Goal: Communication & Community: Answer question/provide support

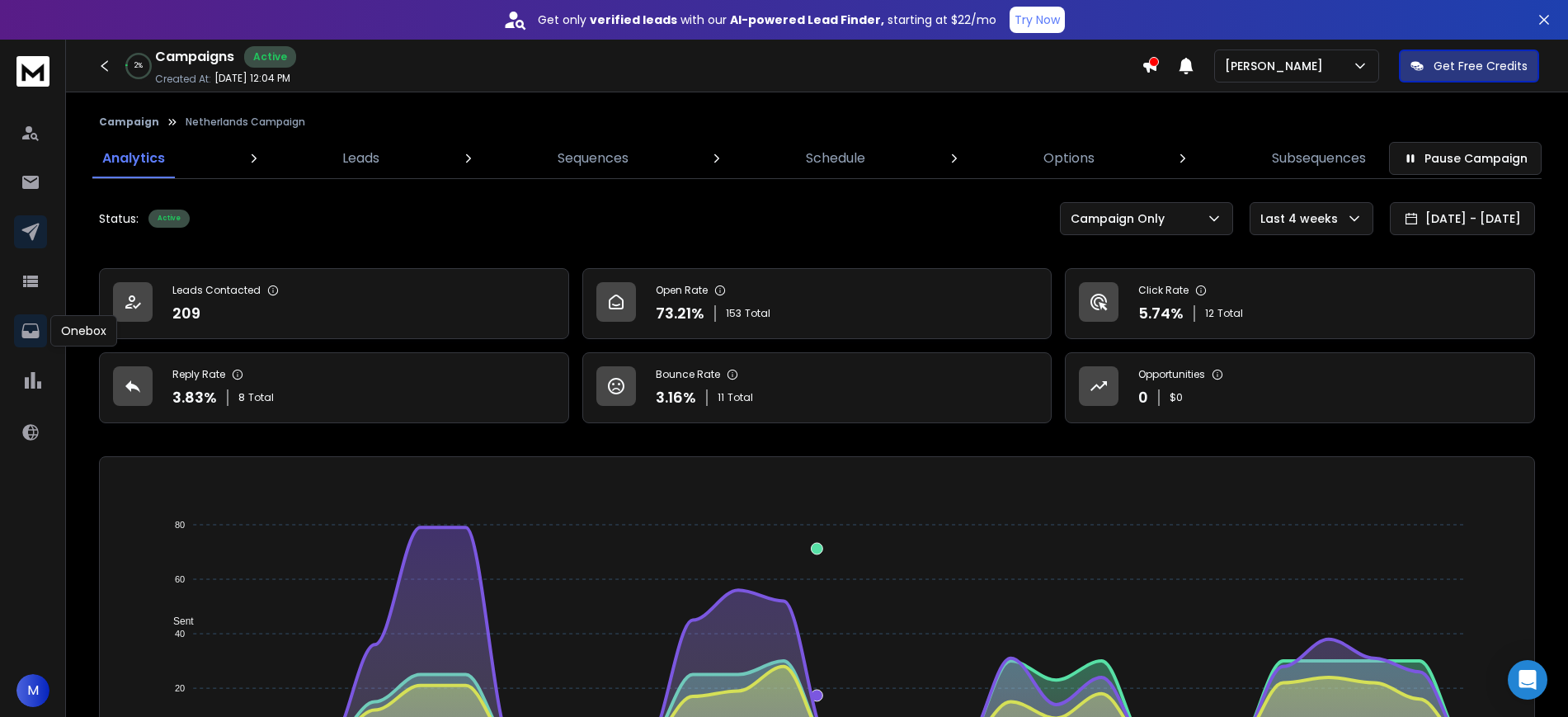
click at [38, 322] on icon at bounding box center [30, 331] width 20 height 20
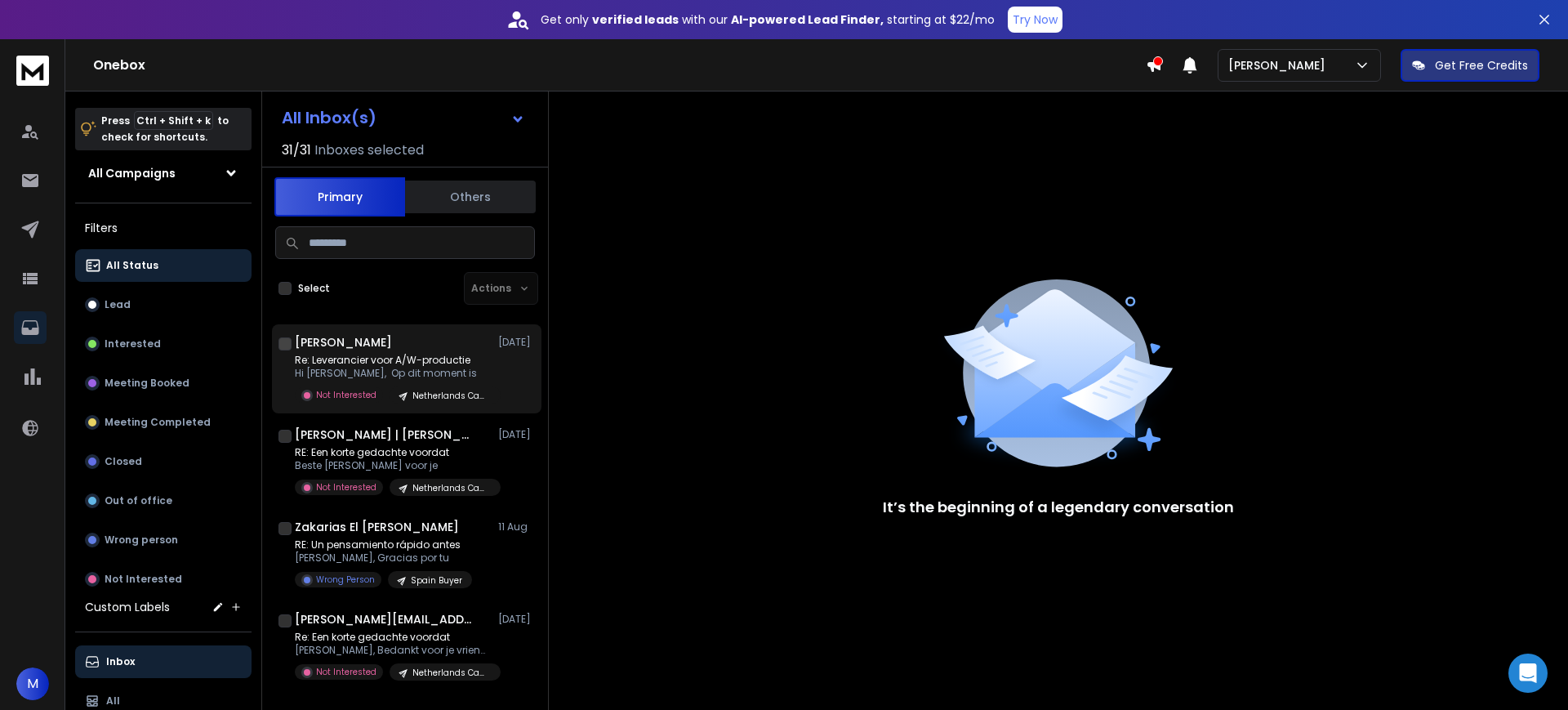
click at [376, 369] on p "Hi [PERSON_NAME], Op dit moment is" at bounding box center [392, 374] width 196 height 13
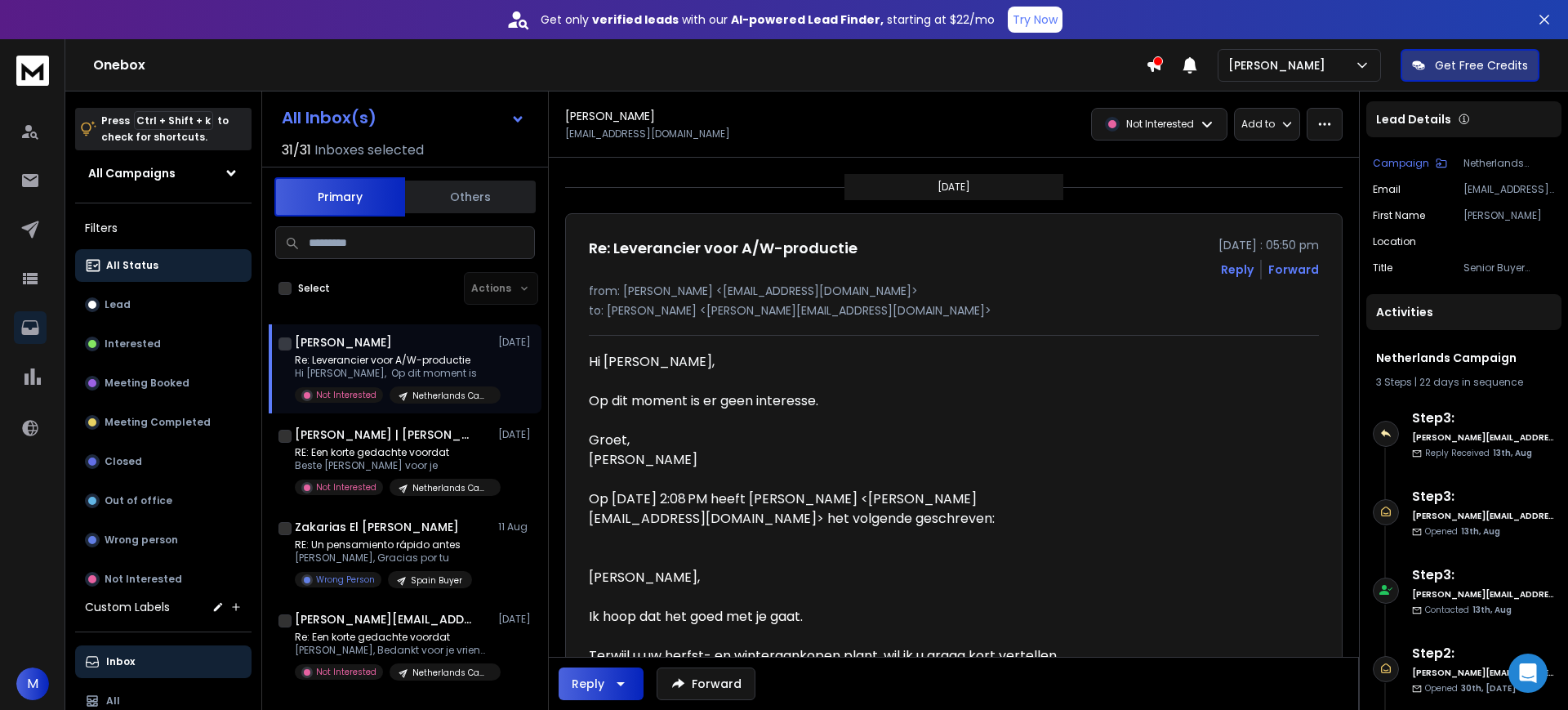
click at [752, 246] on h1 "Re: Leverancier voor A/W-productie" at bounding box center [723, 248] width 269 height 23
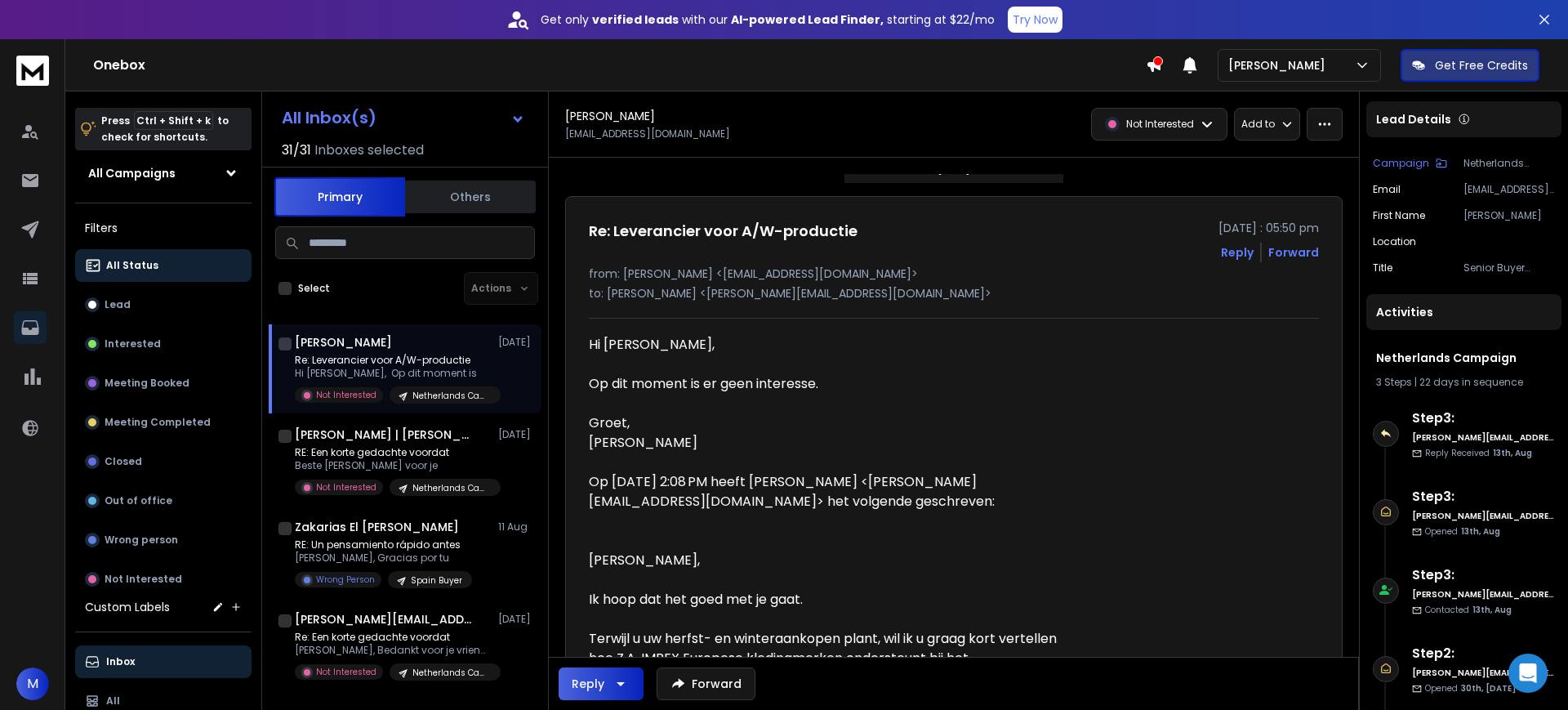
scroll to position [16, 0]
click at [150, 160] on button "All Campaigns" at bounding box center [164, 174] width 176 height 33
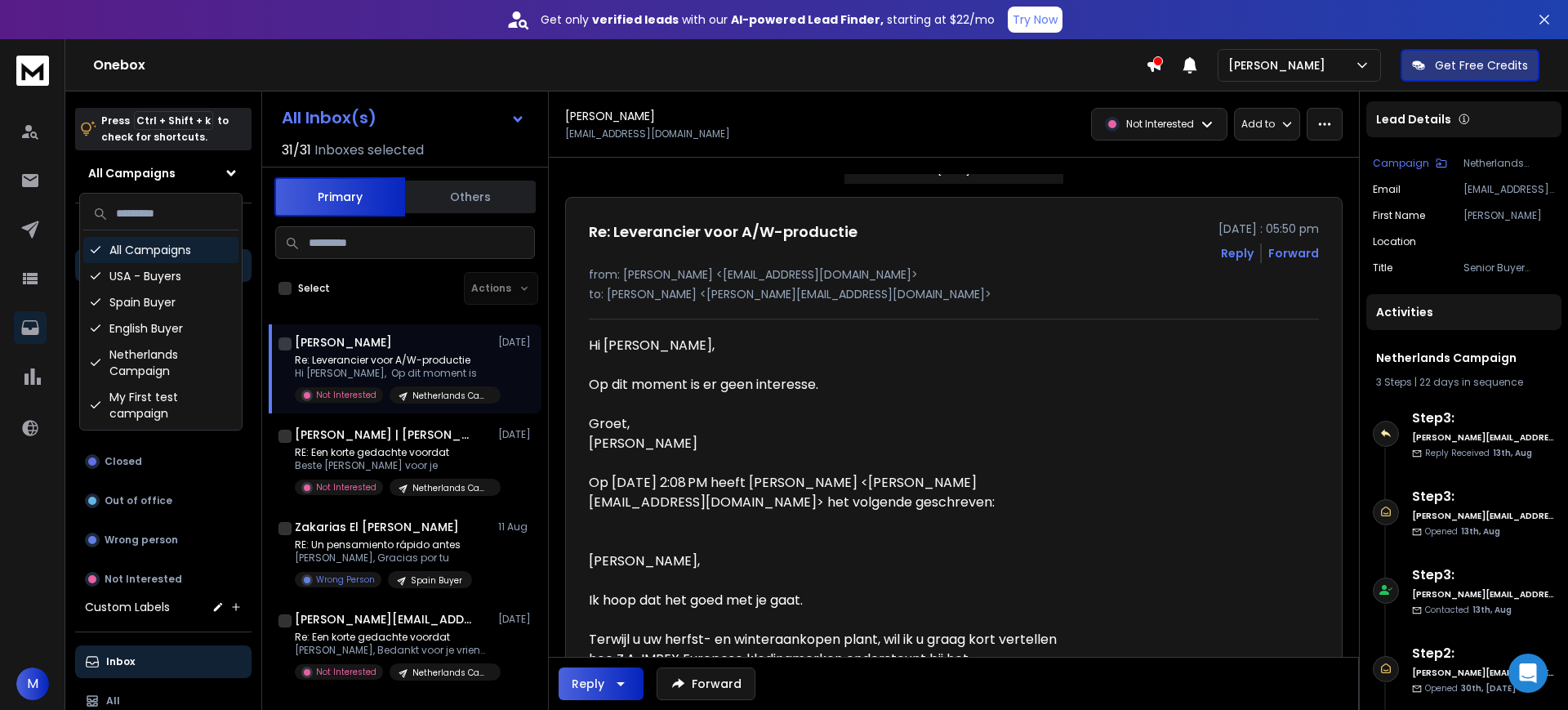
click at [165, 250] on div "All Campaigns" at bounding box center [161, 250] width 155 height 26
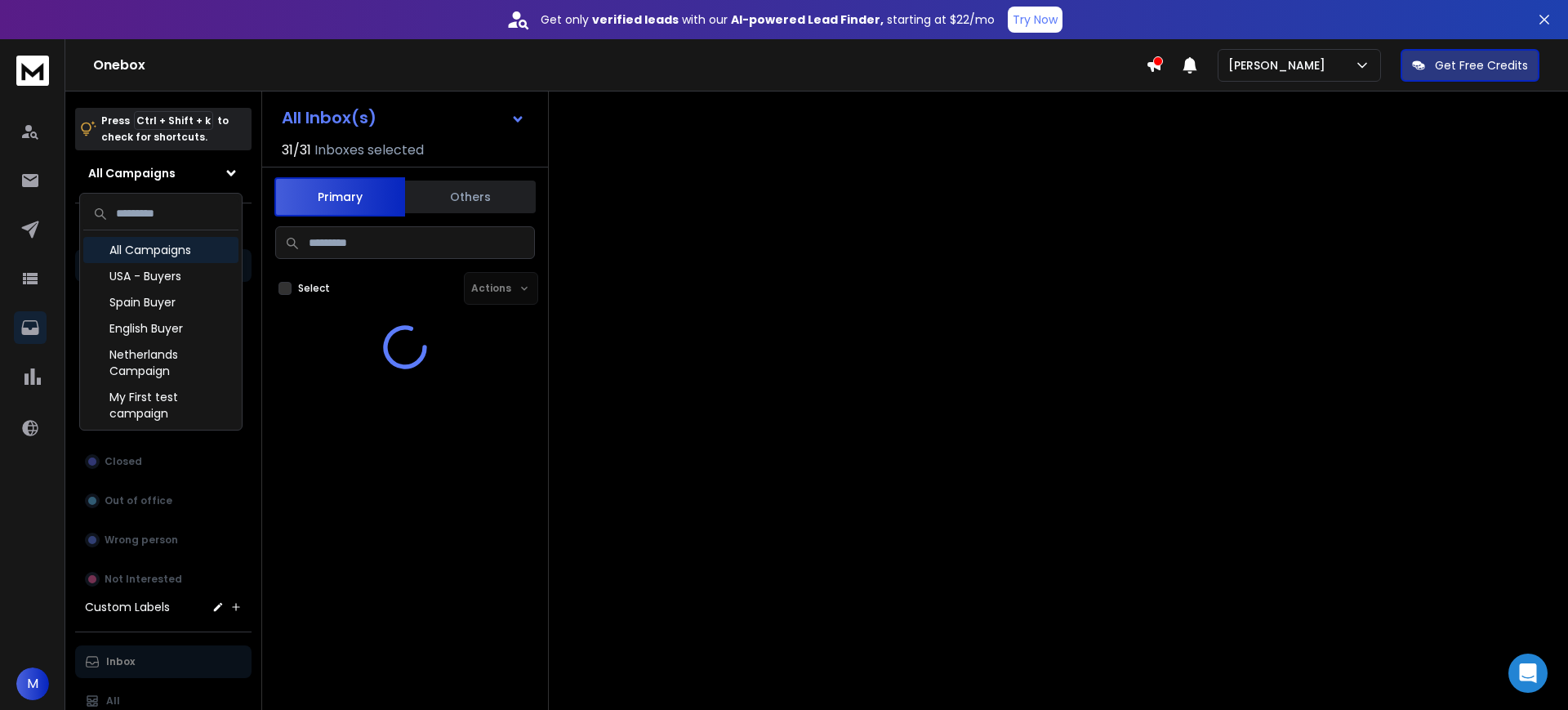
scroll to position [0, 0]
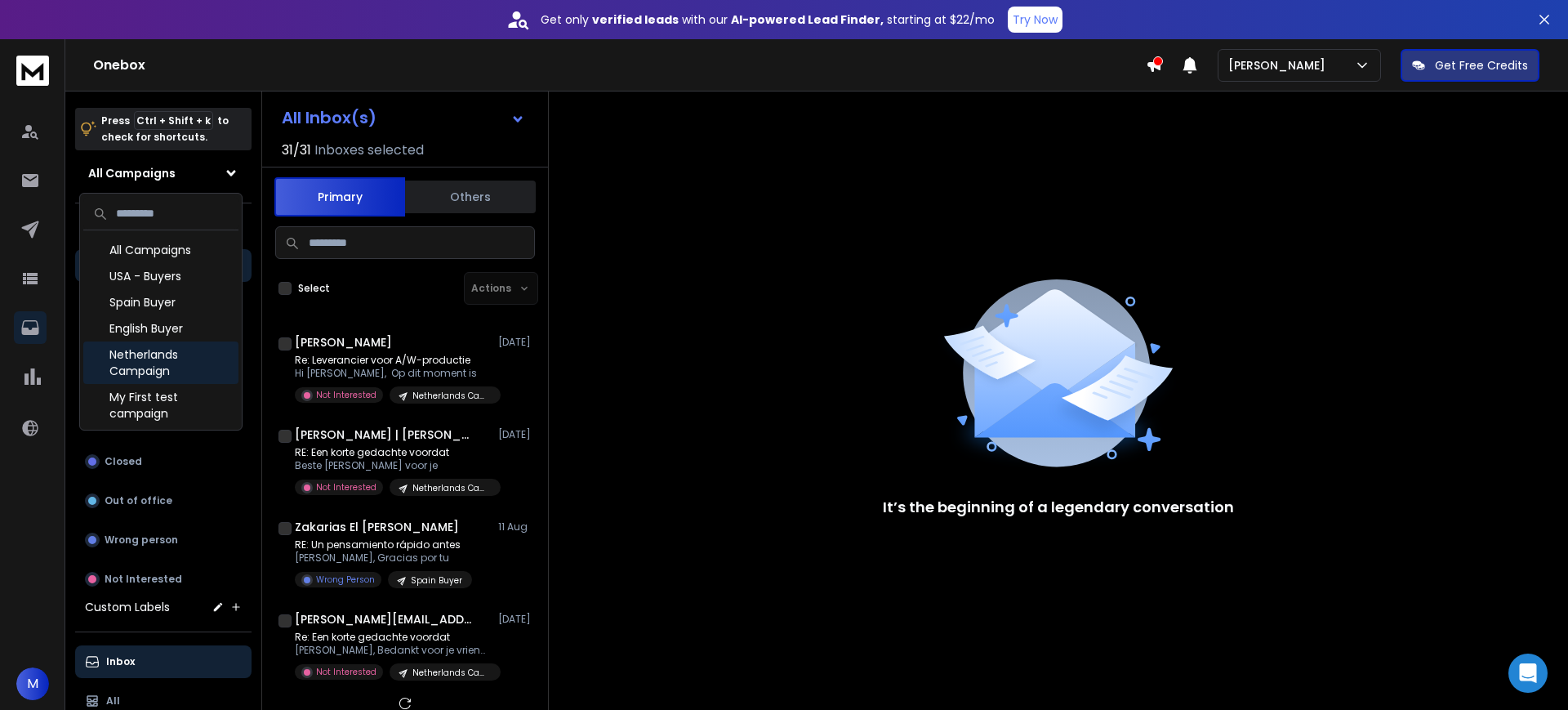
click at [160, 358] on div "Netherlands Campaign" at bounding box center [161, 363] width 155 height 43
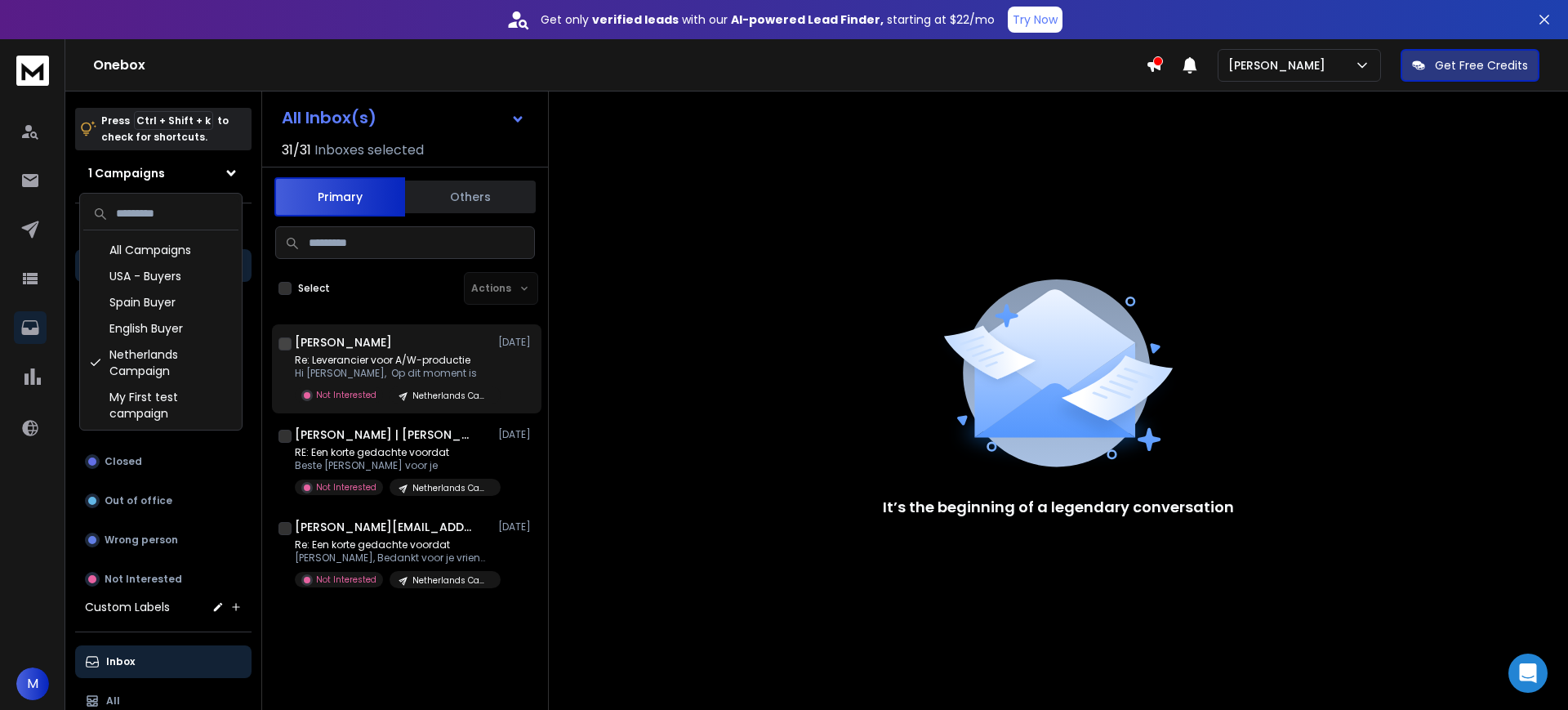
click at [424, 351] on div "[PERSON_NAME] [DATE] Re: Leverancier voor A/W-productie Hi [PERSON_NAME], Op di…" at bounding box center [414, 369] width 240 height 69
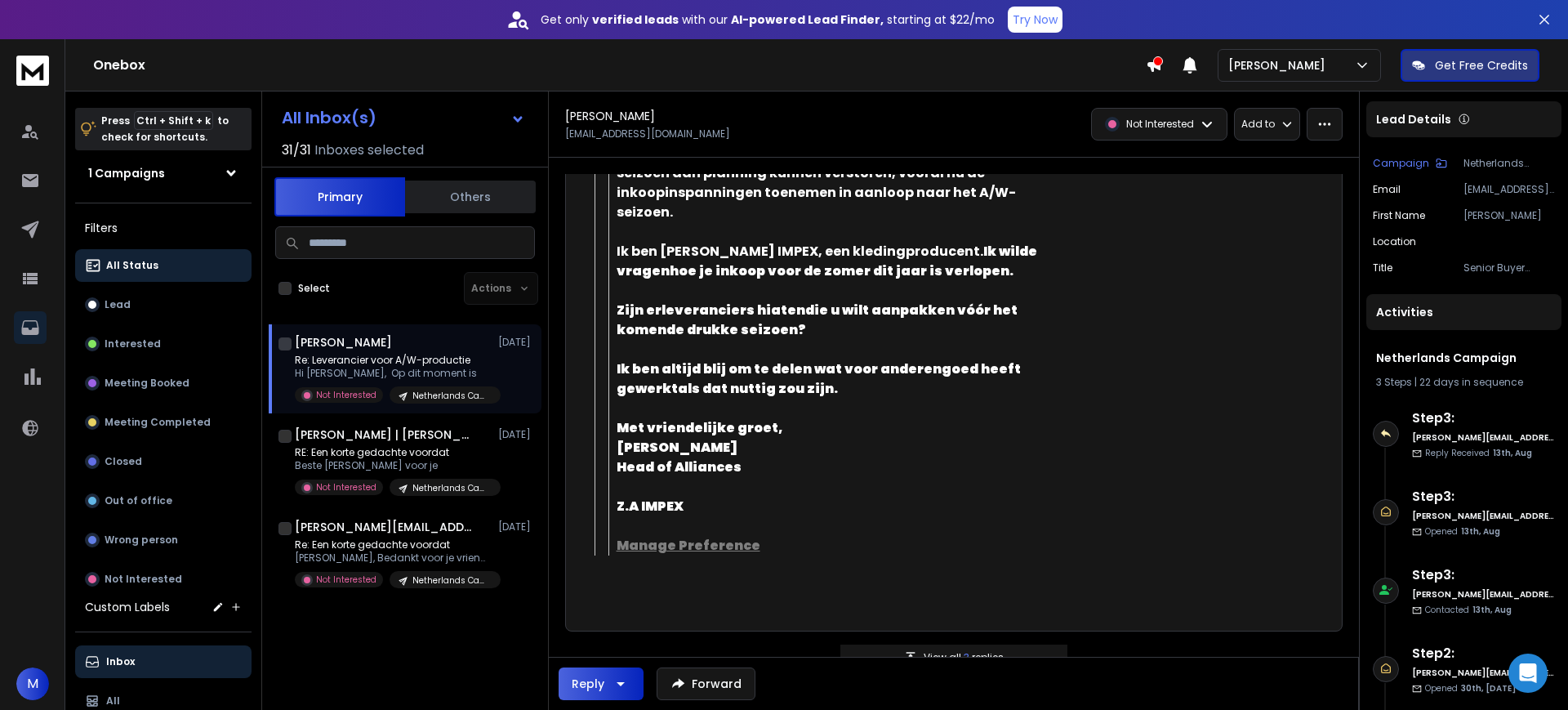
scroll to position [1692, 0]
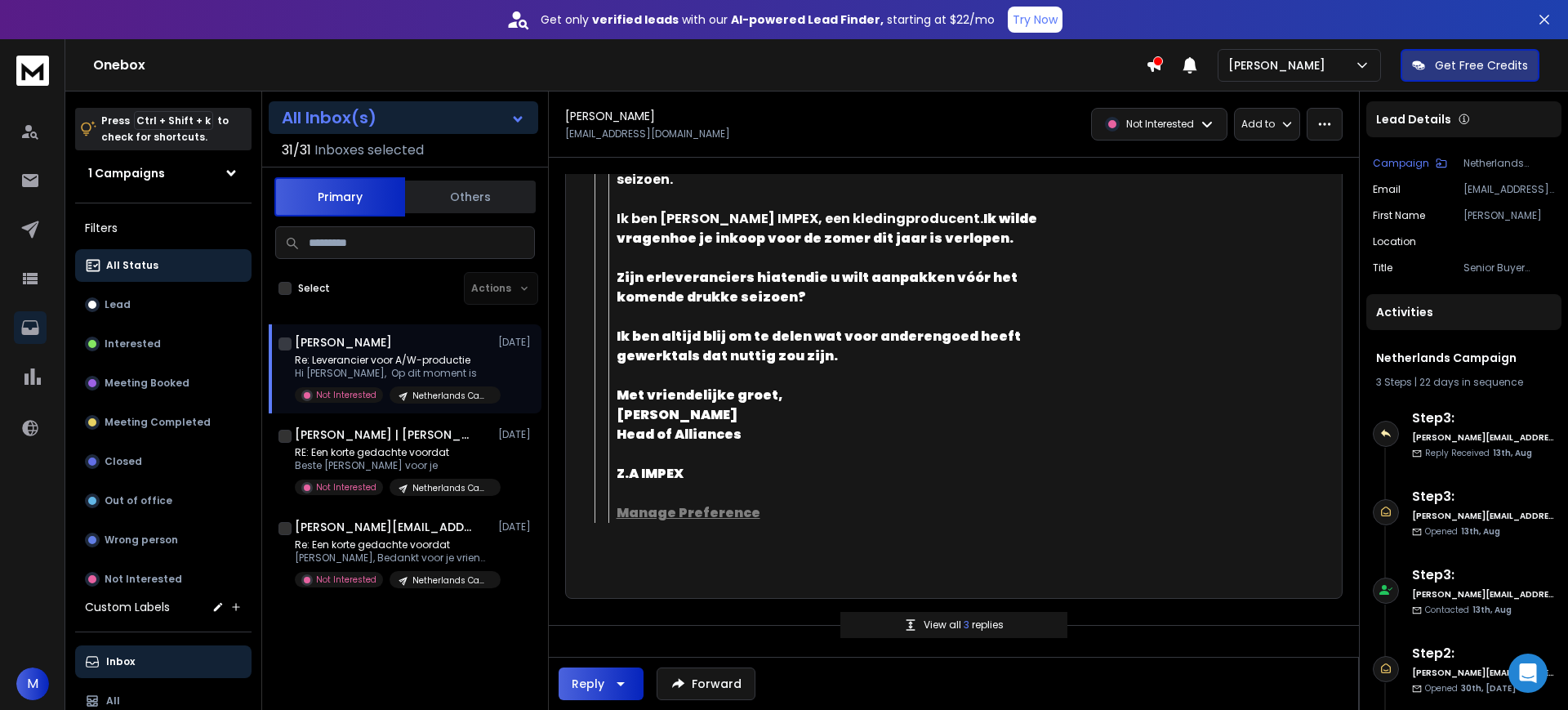
click at [487, 120] on button "All Inbox(s)" at bounding box center [403, 117] width 270 height 33
click at [459, 120] on button "All Inbox(s)" at bounding box center [403, 117] width 270 height 33
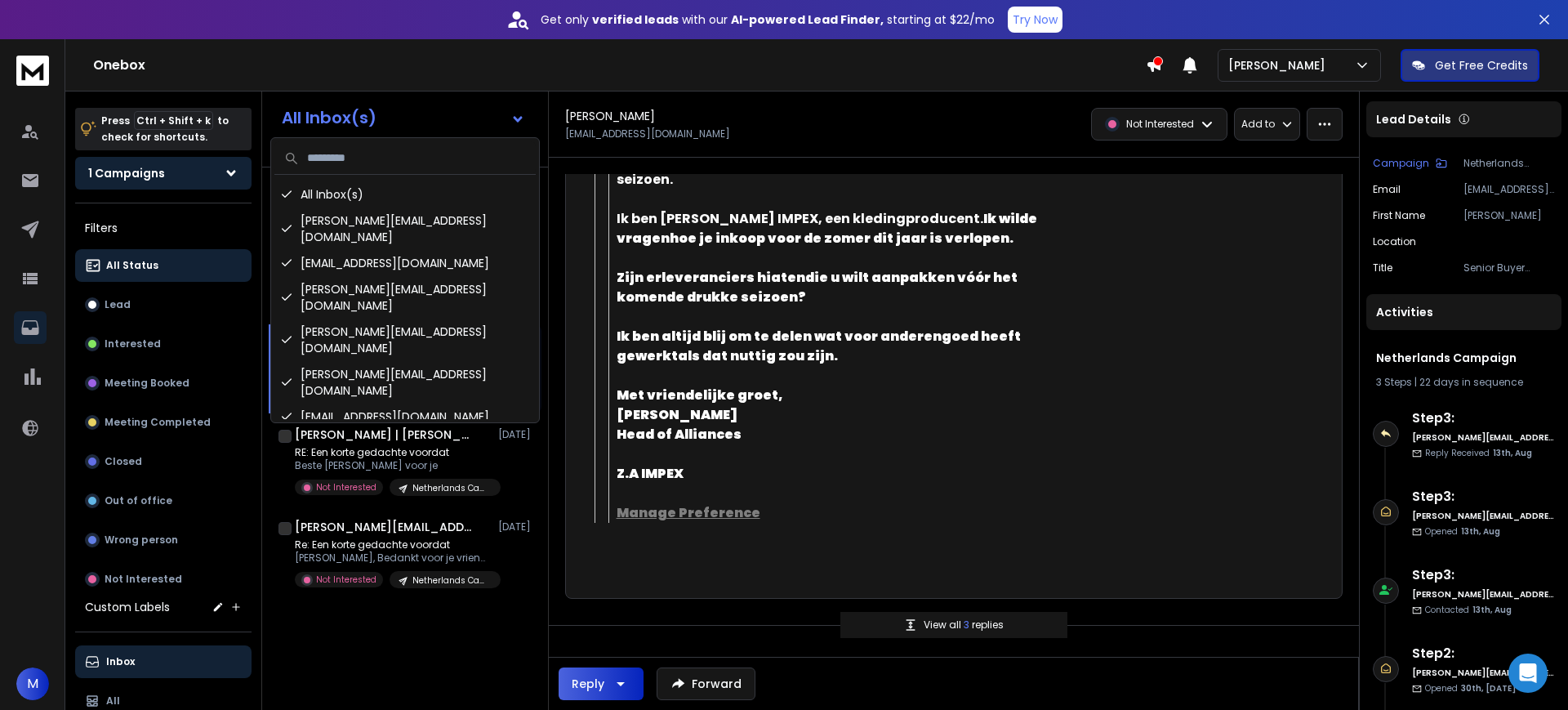
click at [181, 172] on button "1 Campaigns" at bounding box center [164, 174] width 176 height 33
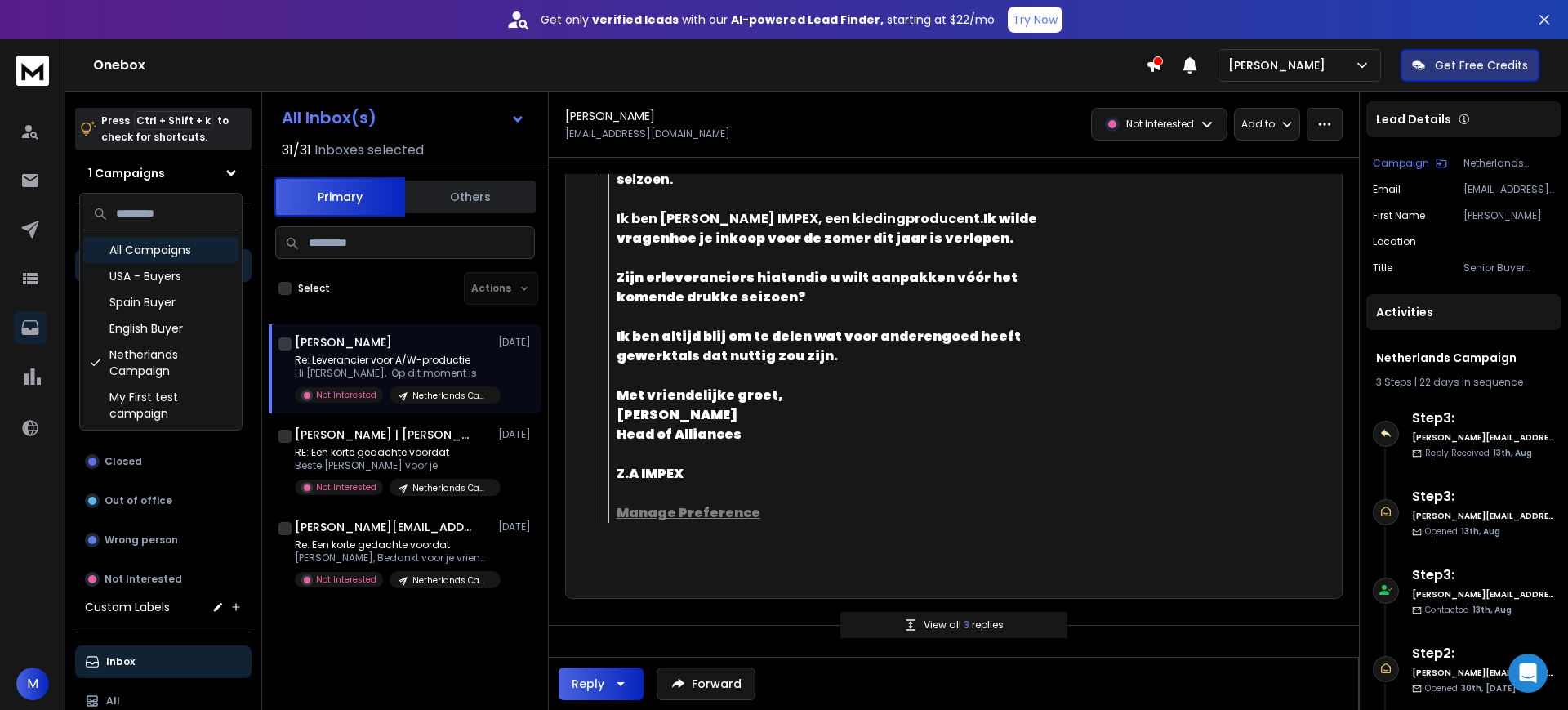
click at [174, 245] on div "All Campaigns" at bounding box center [161, 250] width 155 height 26
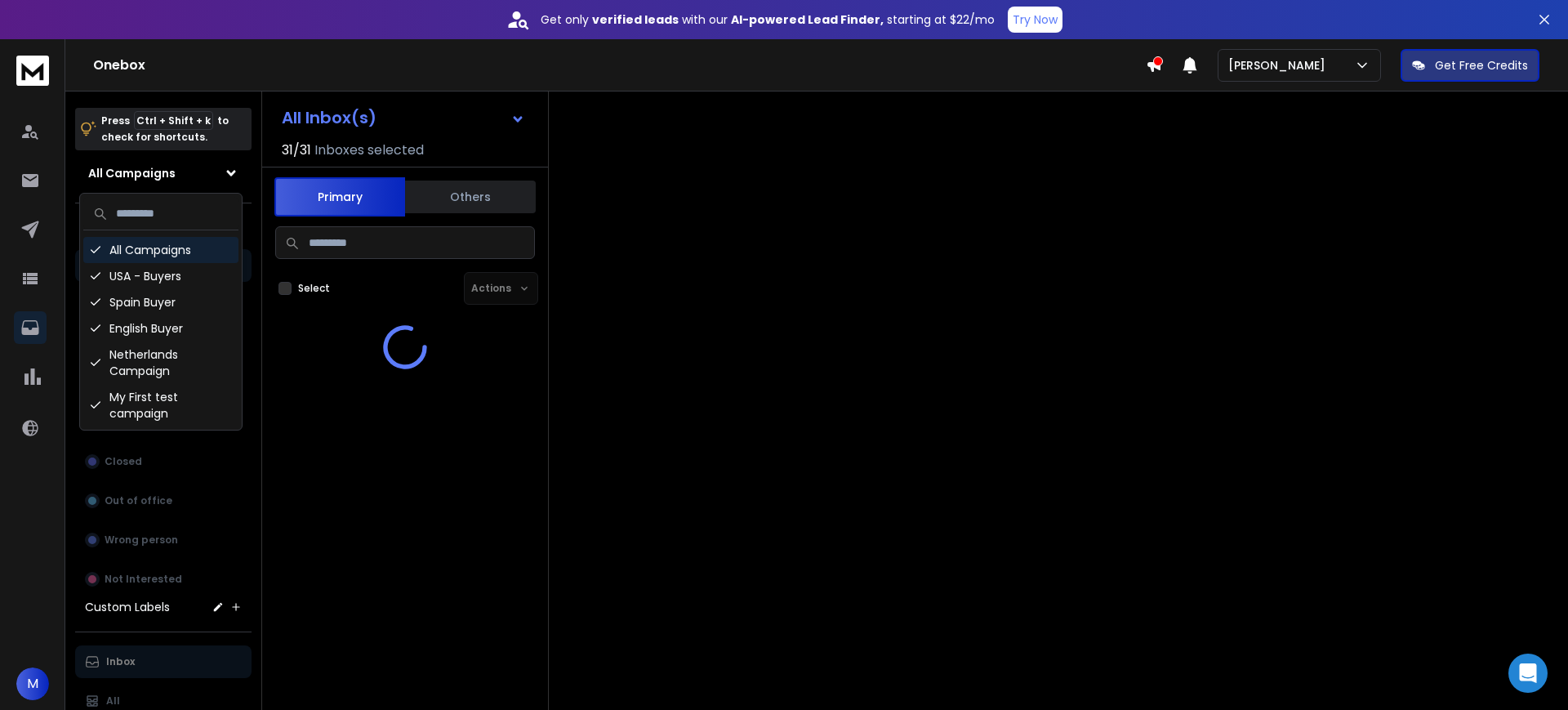
scroll to position [0, 0]
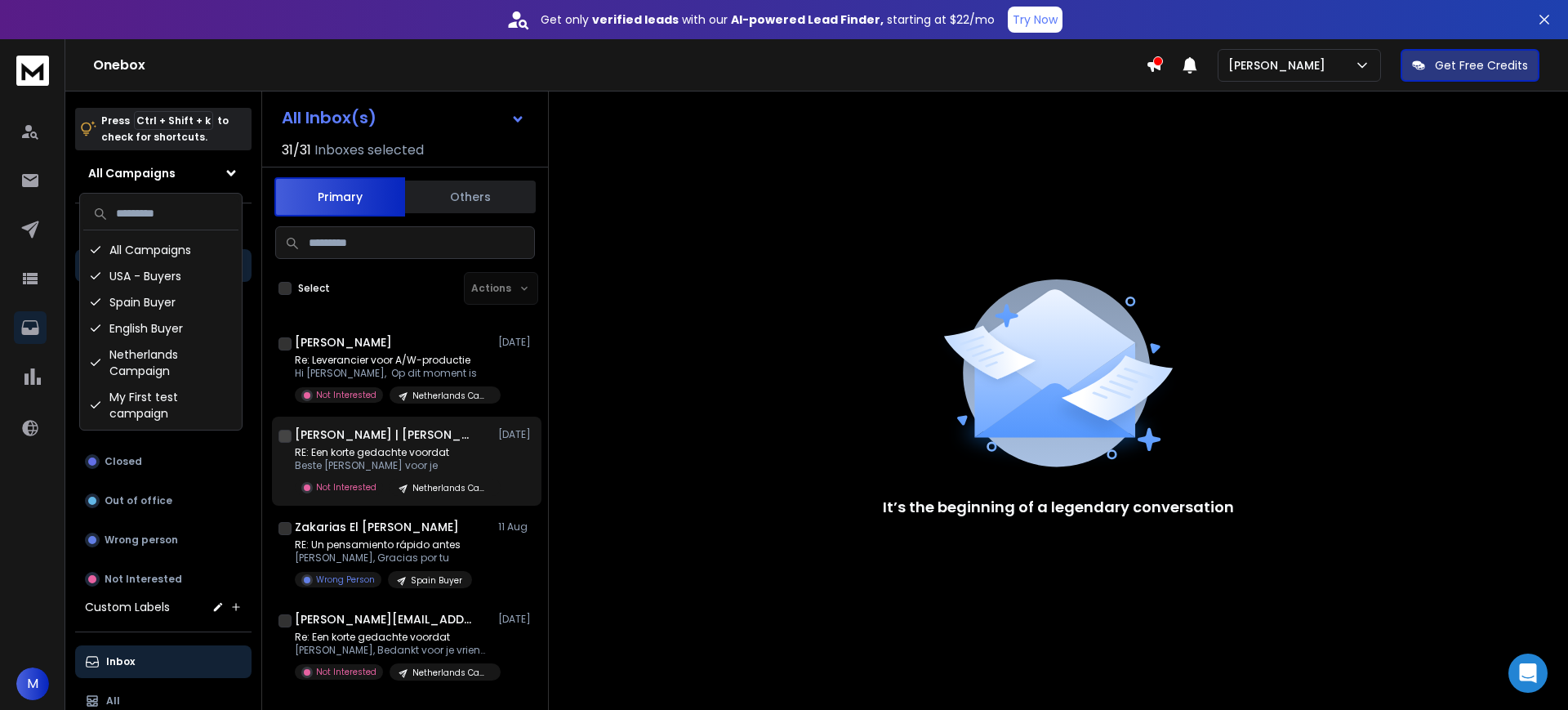
click at [367, 453] on p "RE: Een korte gedachte voordat" at bounding box center [392, 453] width 196 height 13
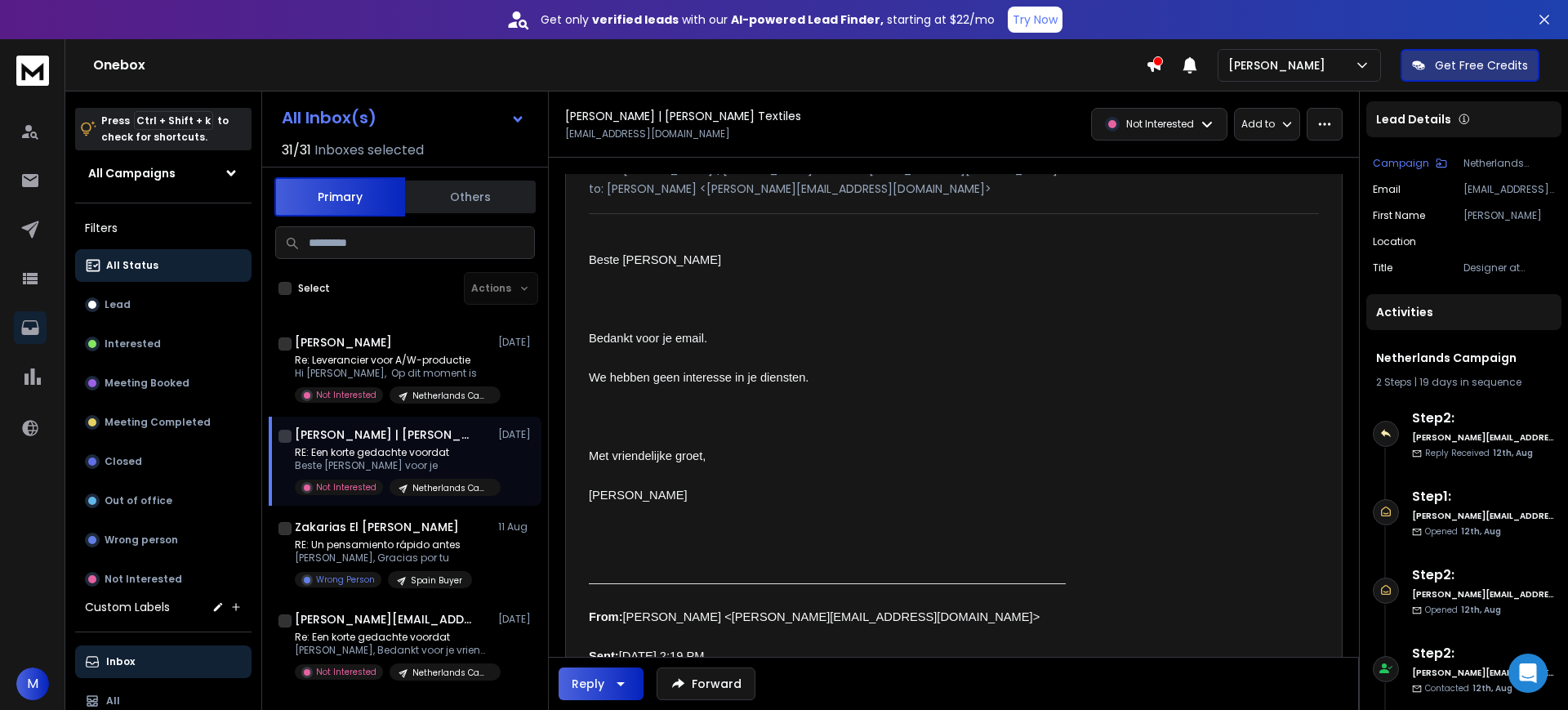
scroll to position [123, 0]
click at [590, 567] on div "Reply" at bounding box center [588, 684] width 33 height 16
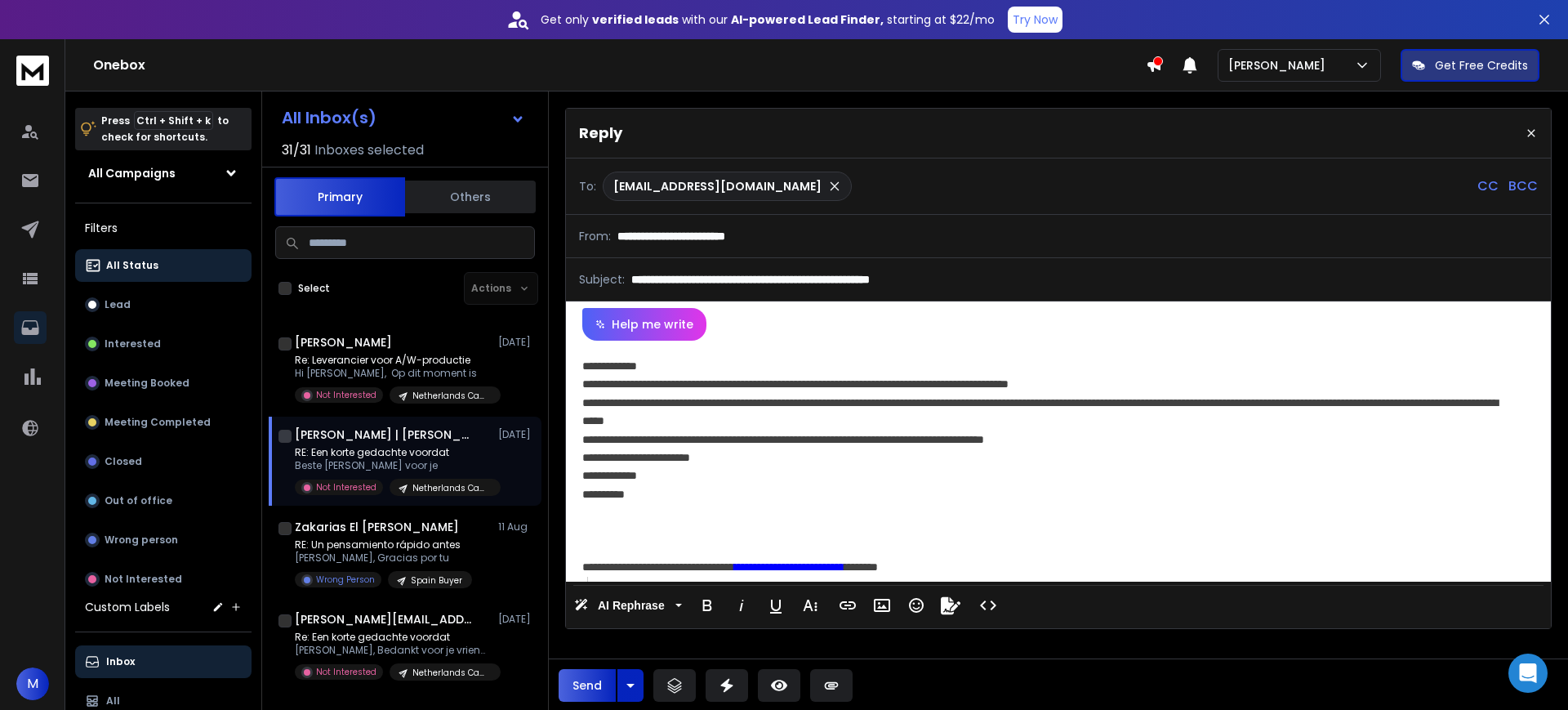
click at [677, 361] on p "**********" at bounding box center [1048, 366] width 932 height 18
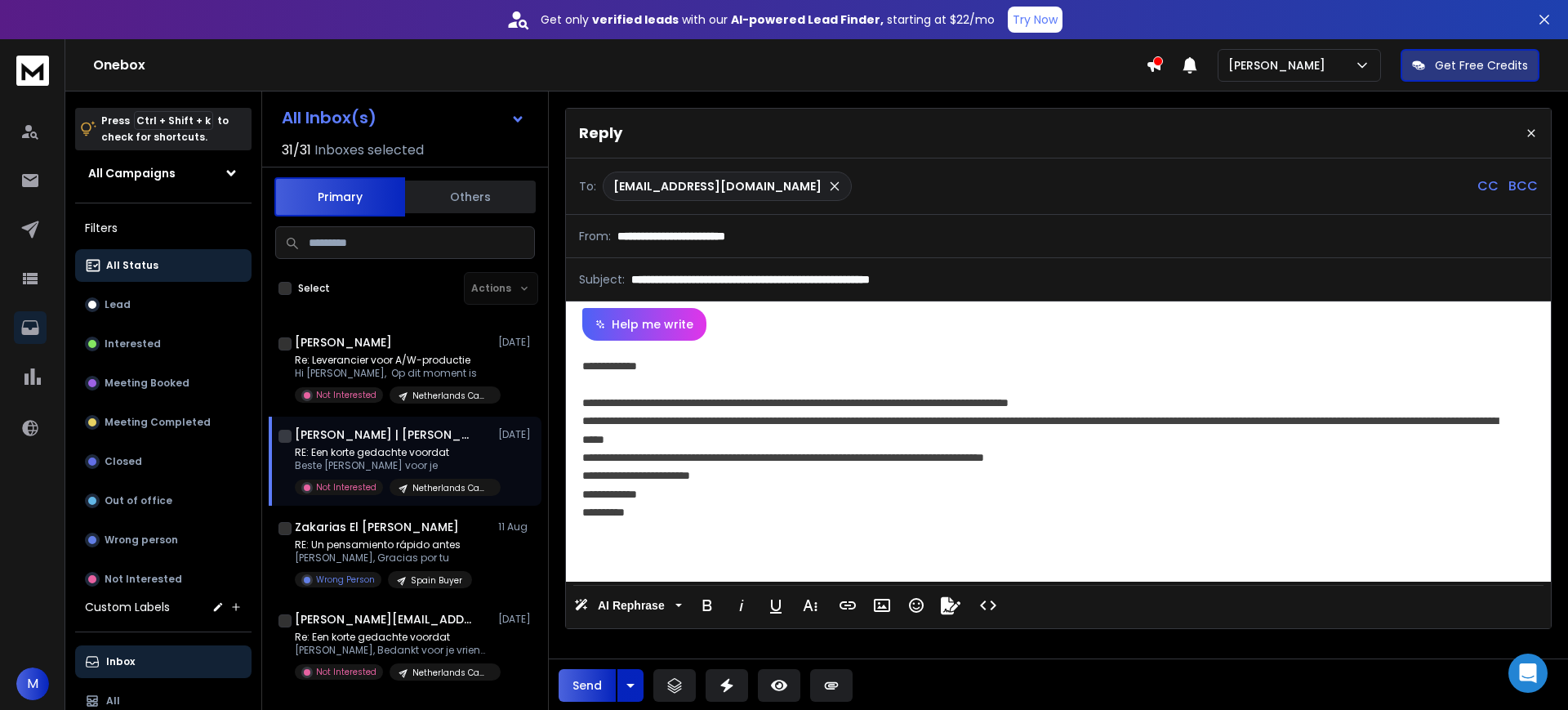
click at [1087, 407] on p "**********" at bounding box center [1048, 403] width 932 height 18
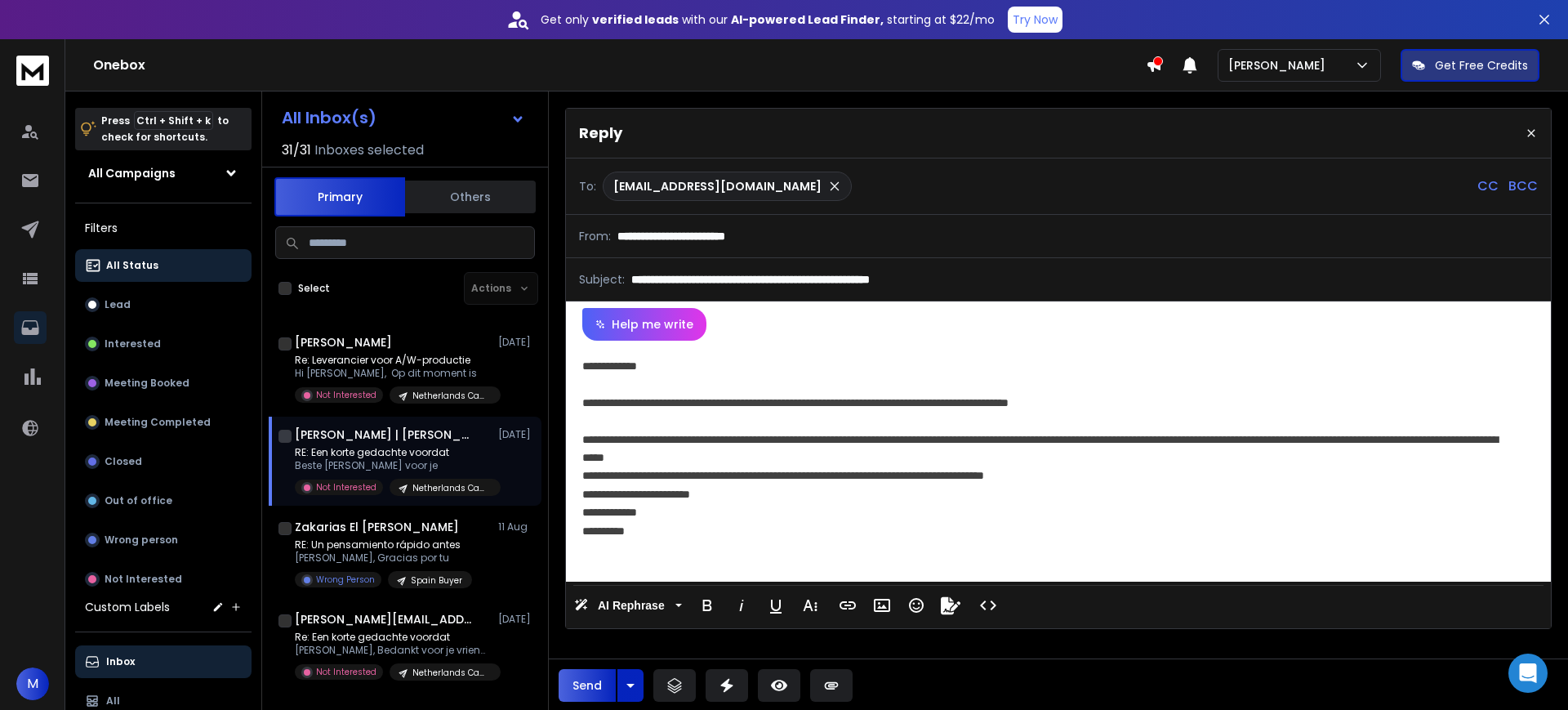
click at [878, 458] on p "**********" at bounding box center [1048, 449] width 932 height 36
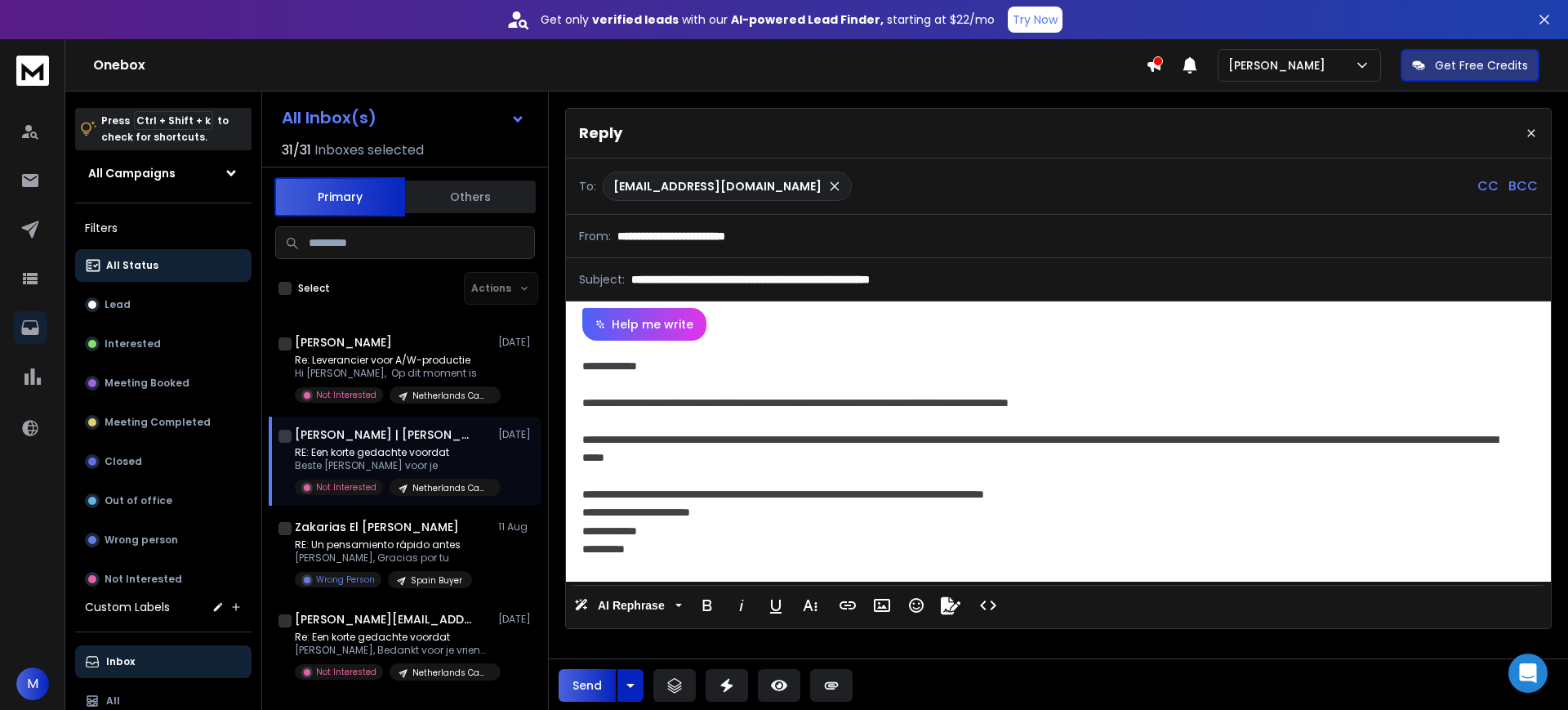
click at [1102, 496] on p "**********" at bounding box center [1048, 495] width 932 height 18
click at [680, 541] on p "**********" at bounding box center [1048, 549] width 932 height 55
click at [666, 561] on p "**********" at bounding box center [1048, 549] width 932 height 55
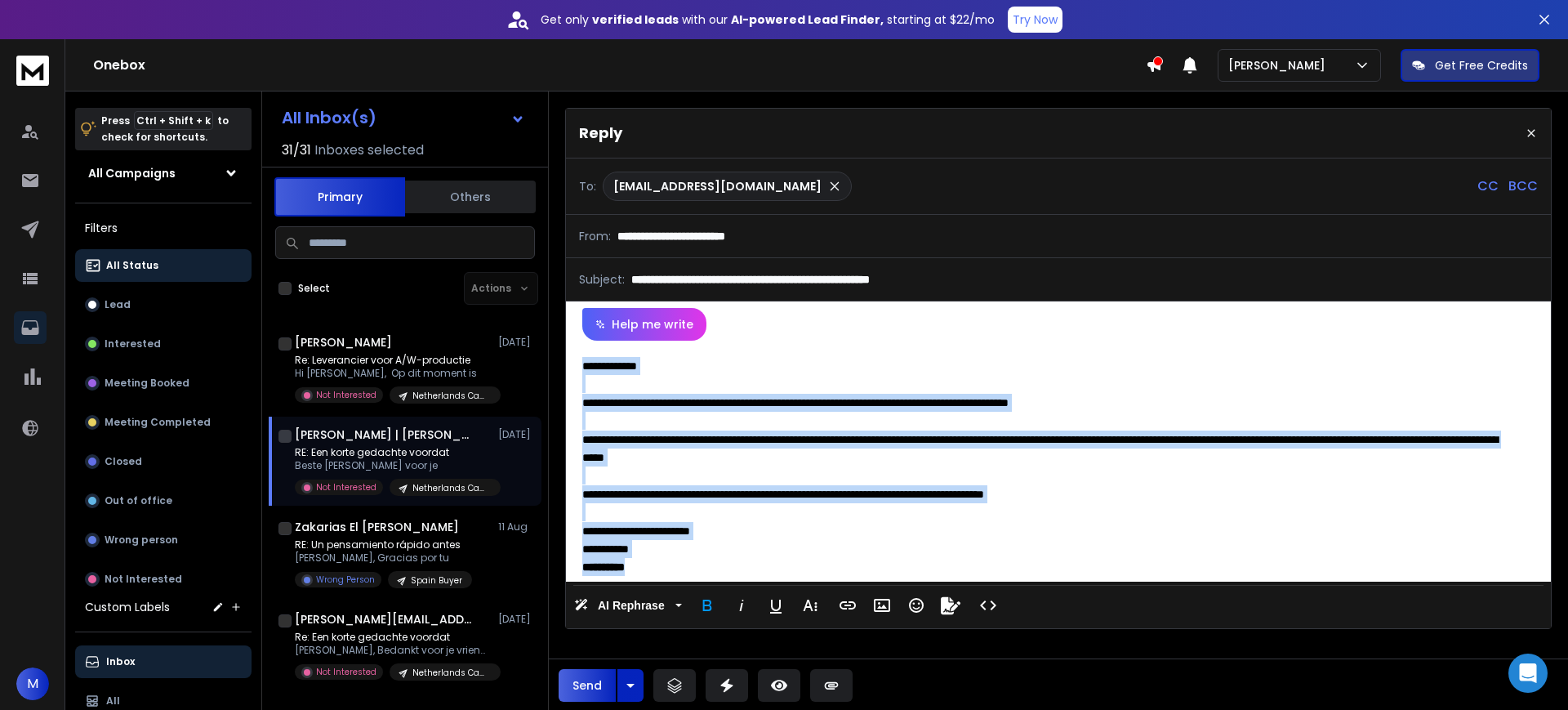
drag, startPoint x: 666, startPoint y: 561, endPoint x: 578, endPoint y: 359, distance: 220.3
click at [578, 359] on div "**********" at bounding box center [1058, 461] width 985 height 241
click at [811, 567] on icon "button" at bounding box center [810, 605] width 20 height 20
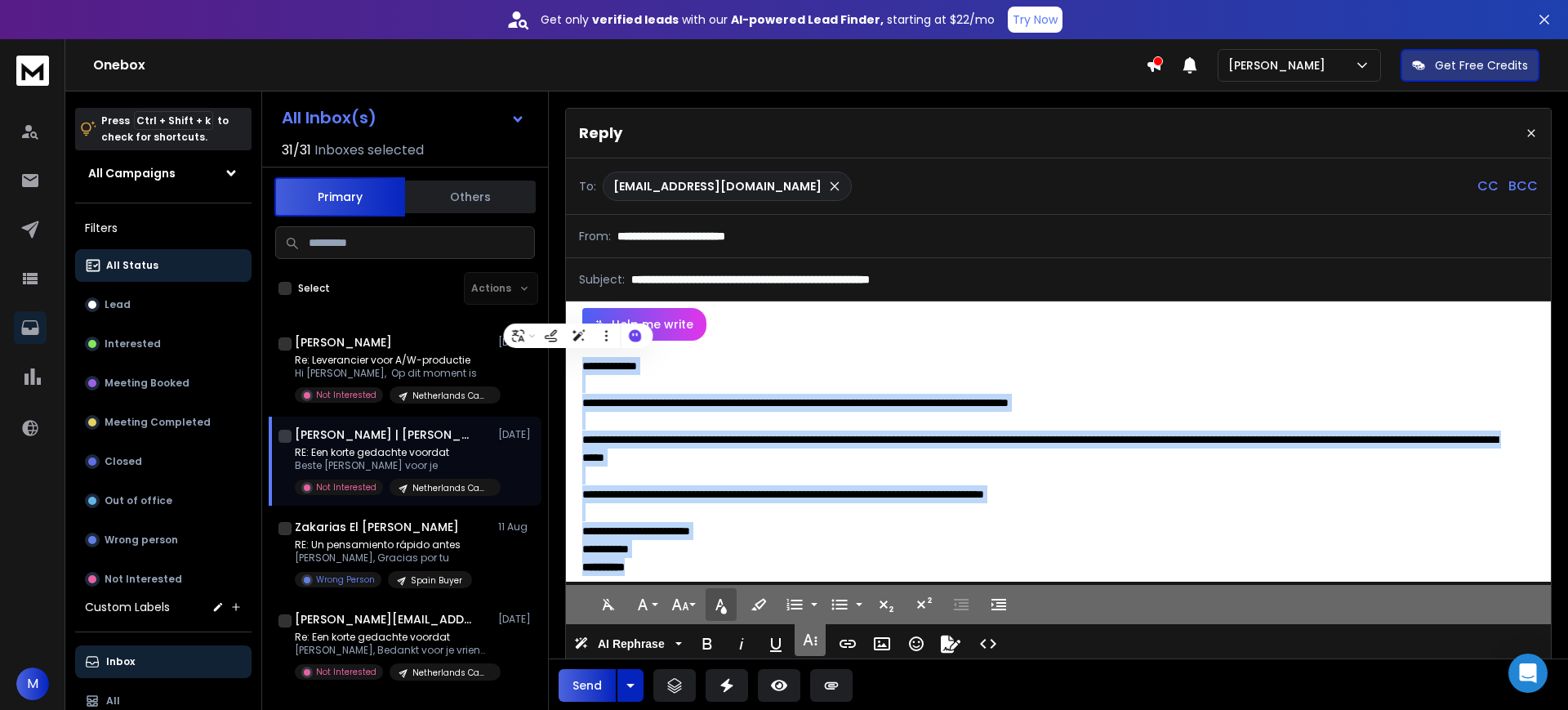
click at [721, 567] on icon "button" at bounding box center [720, 606] width 12 height 15
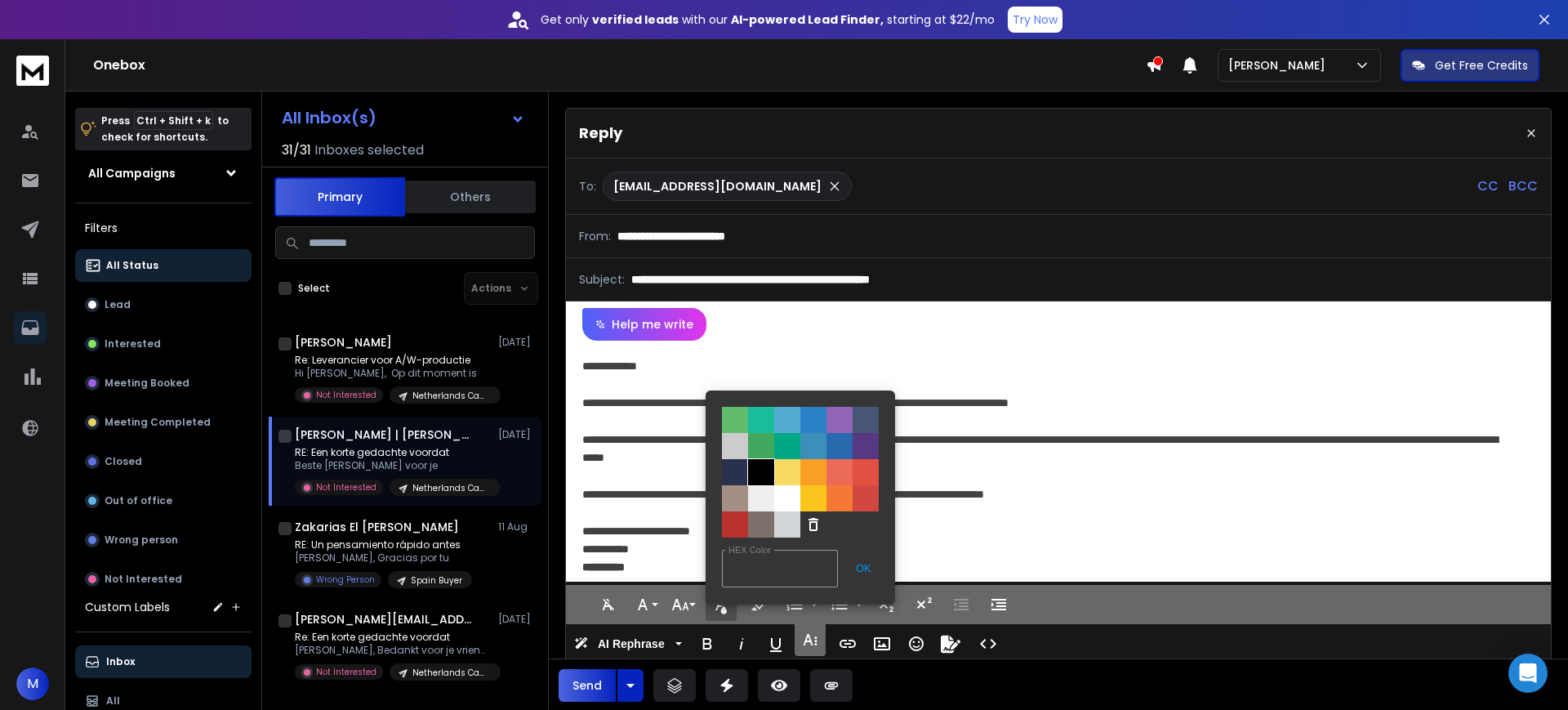
click at [763, 468] on span "Color#000000" at bounding box center [760, 472] width 26 height 26
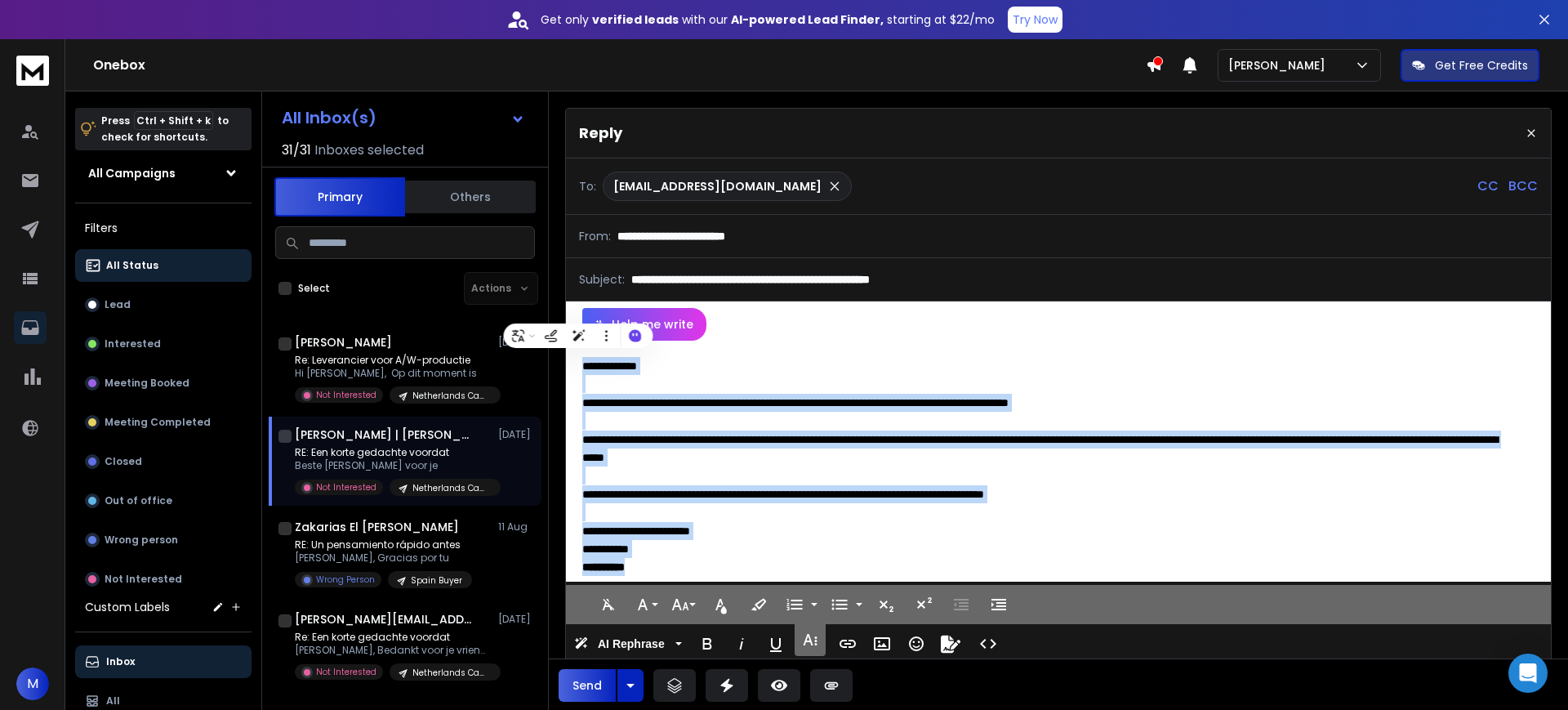
click at [756, 553] on p "**********" at bounding box center [1048, 549] width 932 height 55
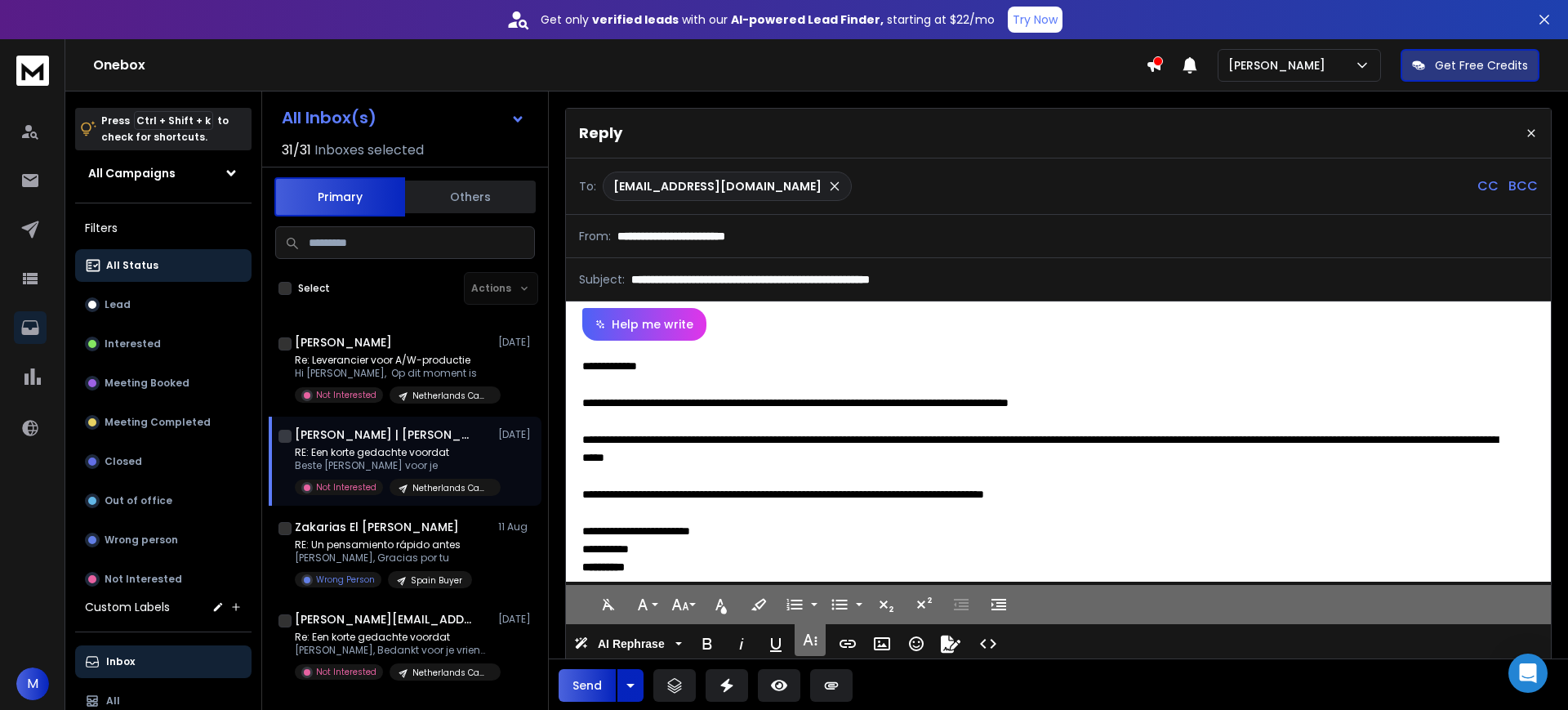
click at [637, 367] on span "**********" at bounding box center [610, 365] width 55 height 12
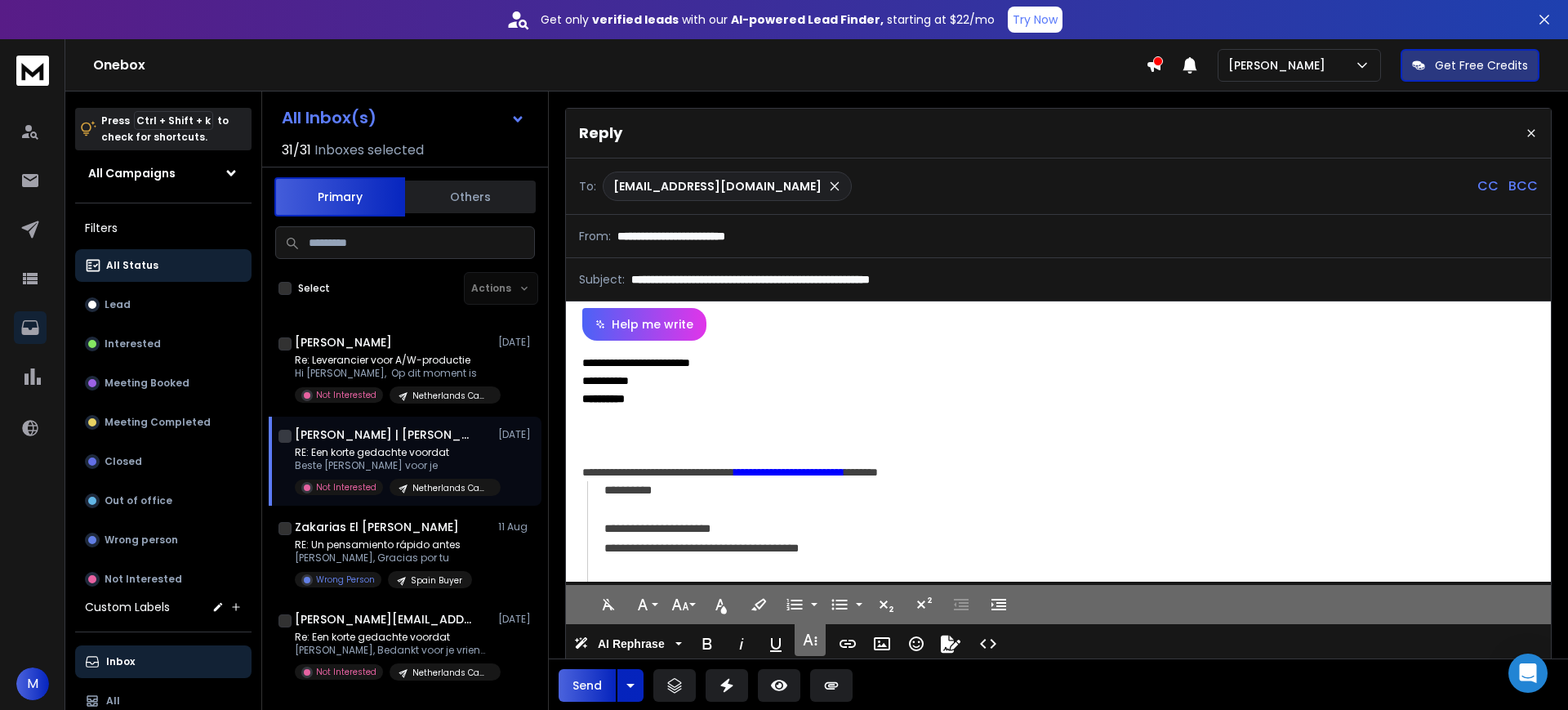
scroll to position [170, 0]
click at [591, 567] on button "Send" at bounding box center [587, 685] width 57 height 33
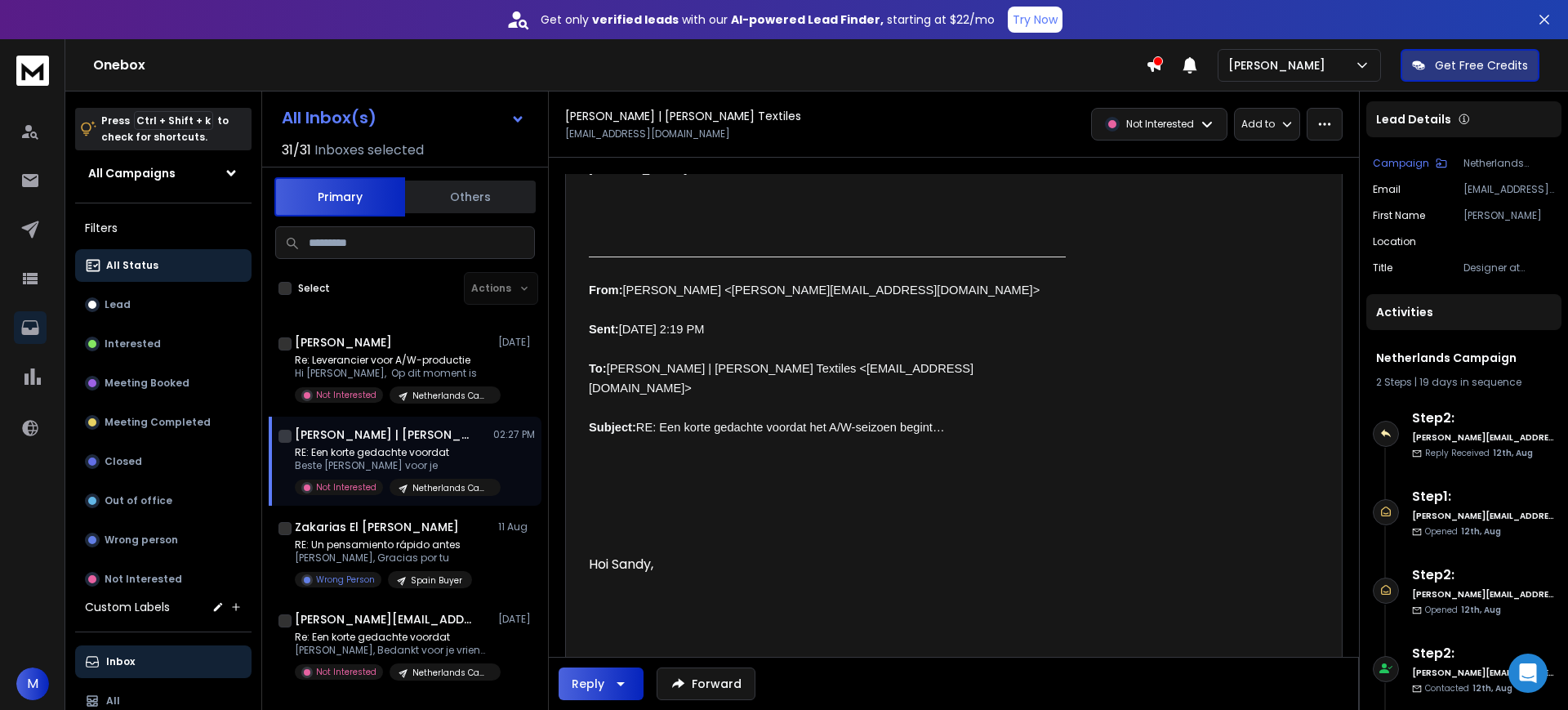
scroll to position [0, 0]
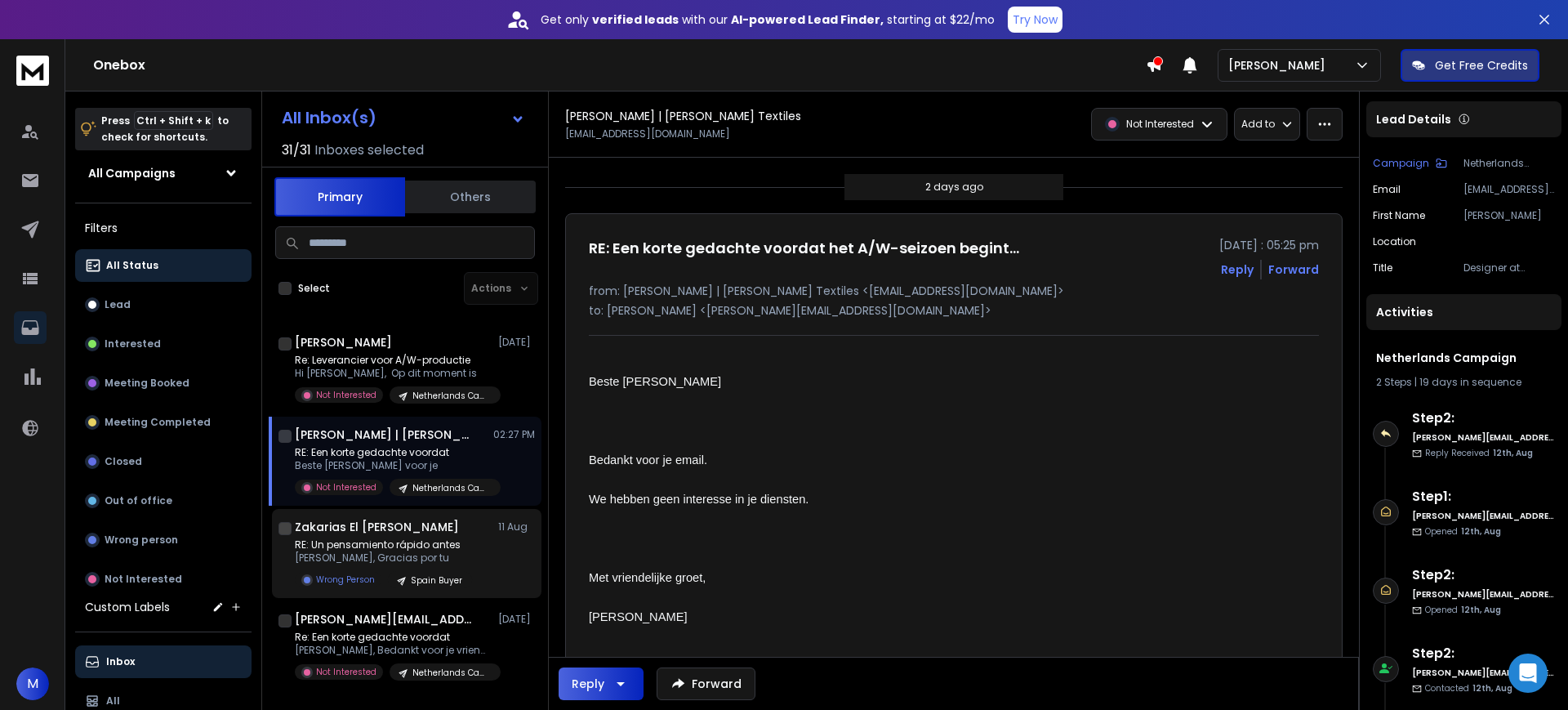
click at [316, 545] on p "RE: Un pensamiento rápido antes" at bounding box center [382, 545] width 177 height 13
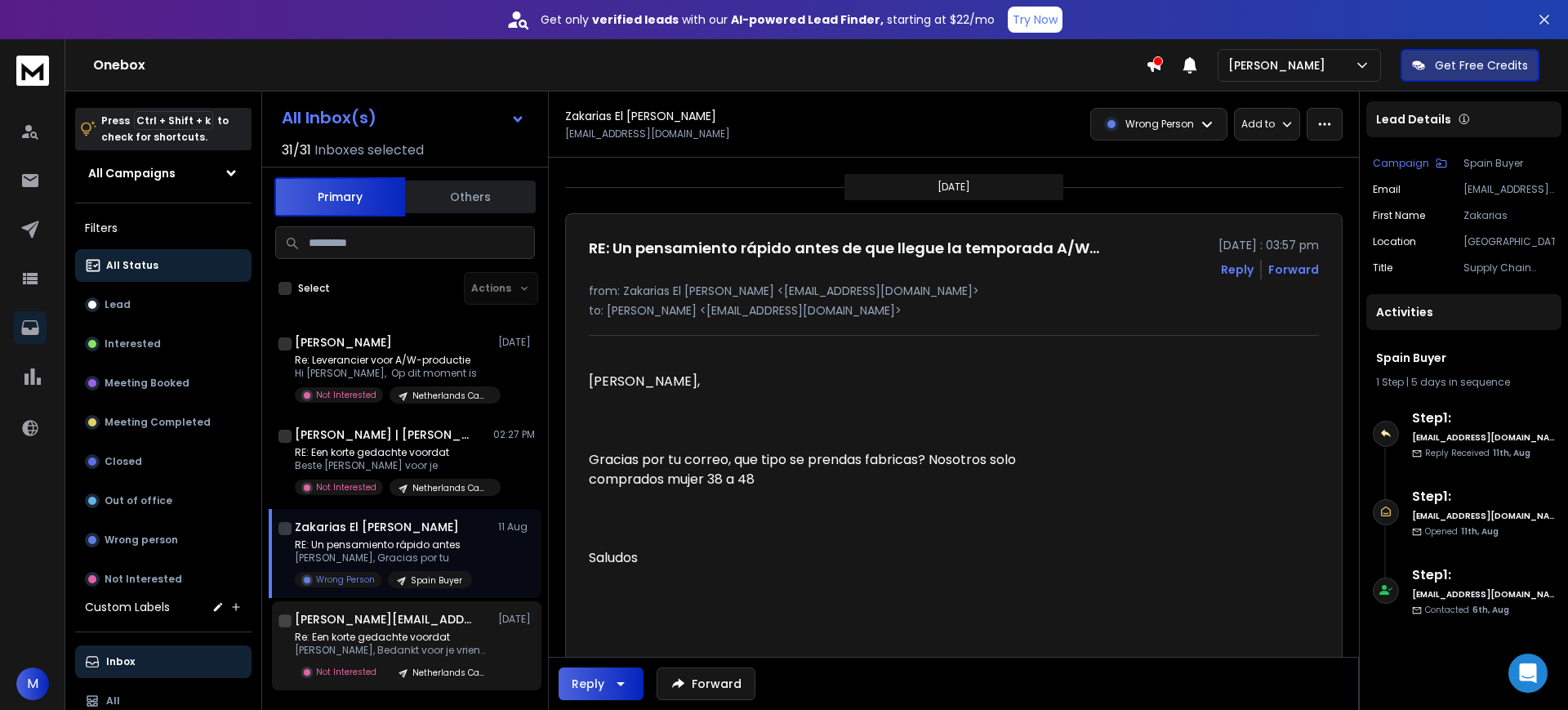
click at [364, 567] on h1 "[PERSON_NAME][EMAIL_ADDRESS][DOMAIN_NAME]" at bounding box center [384, 619] width 180 height 16
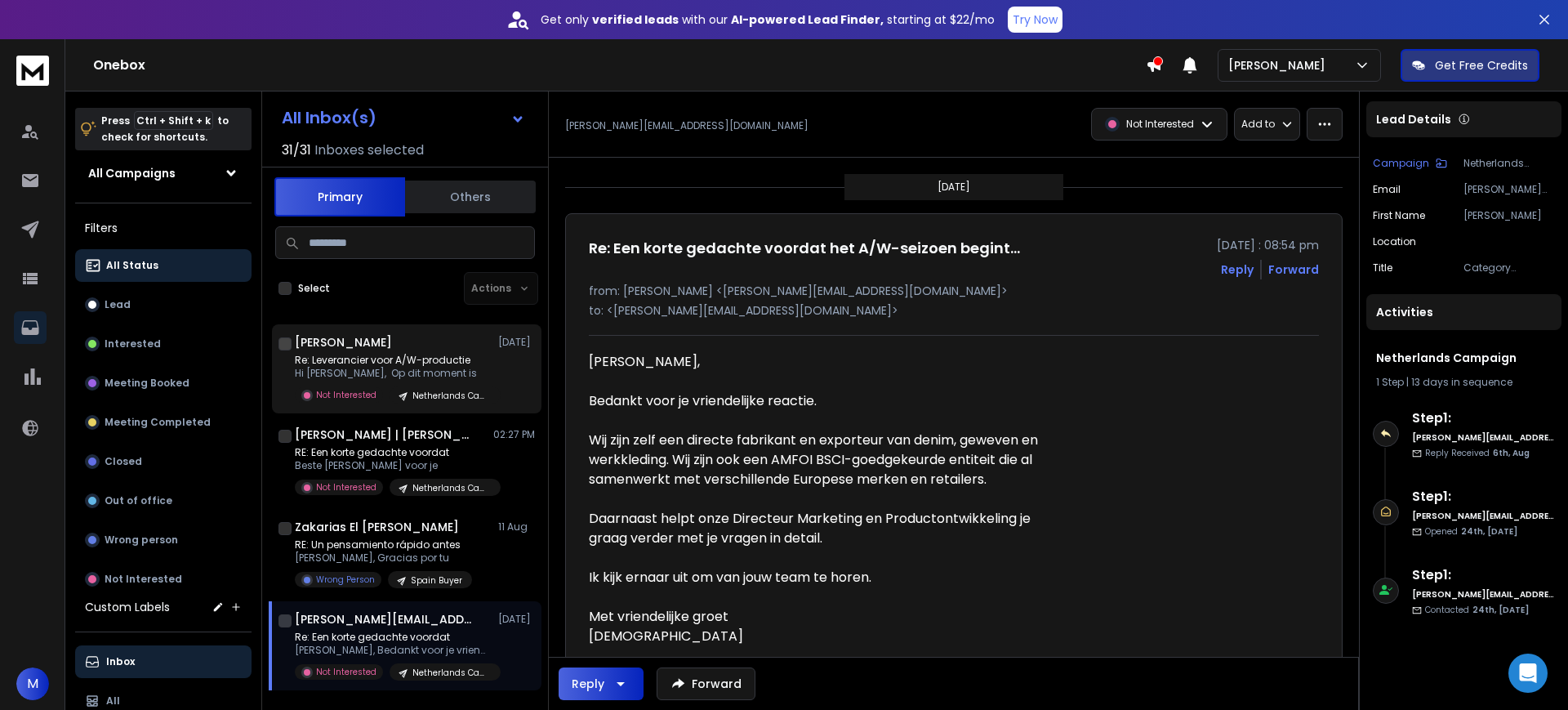
scroll to position [17, 0]
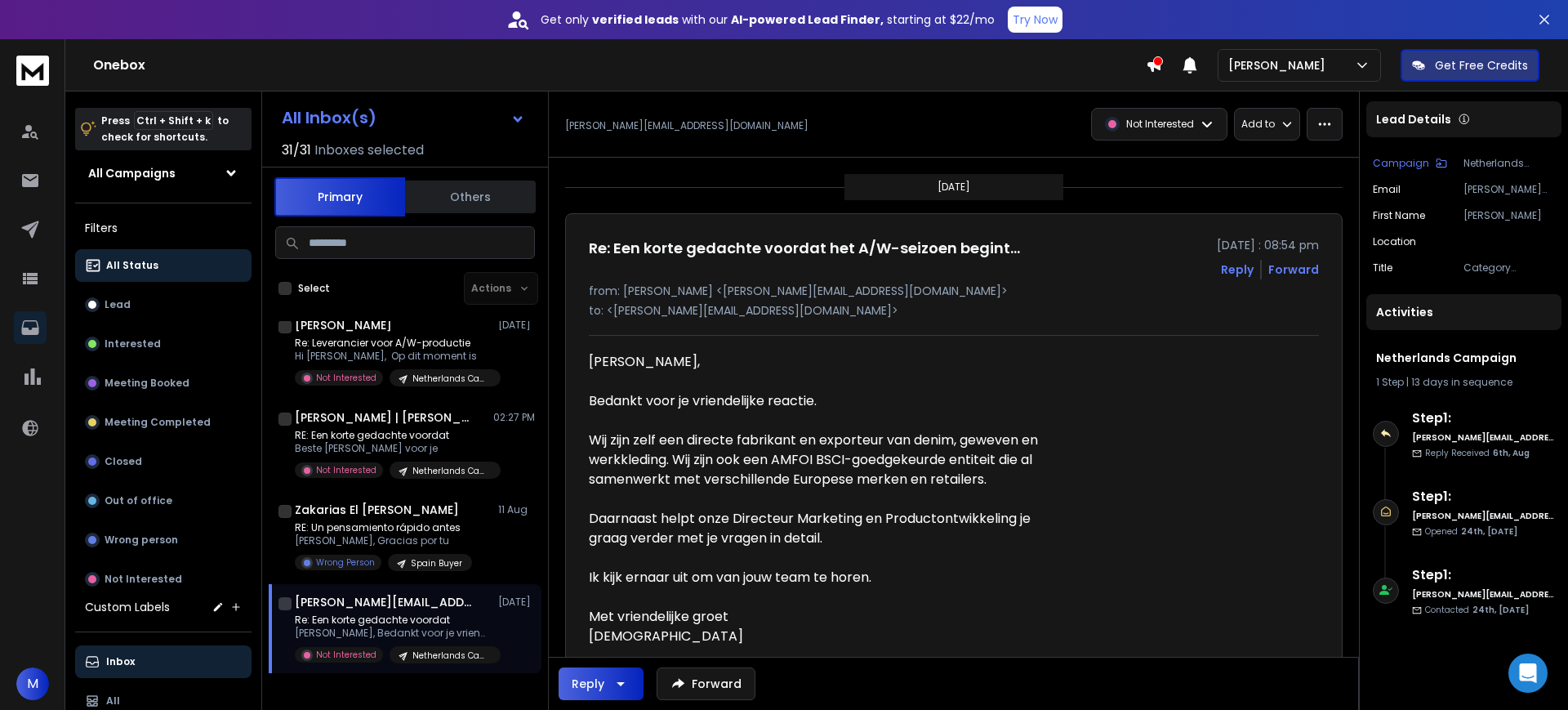
click at [387, 567] on h1 "[PERSON_NAME][EMAIL_ADDRESS][DOMAIN_NAME]" at bounding box center [384, 602] width 180 height 16
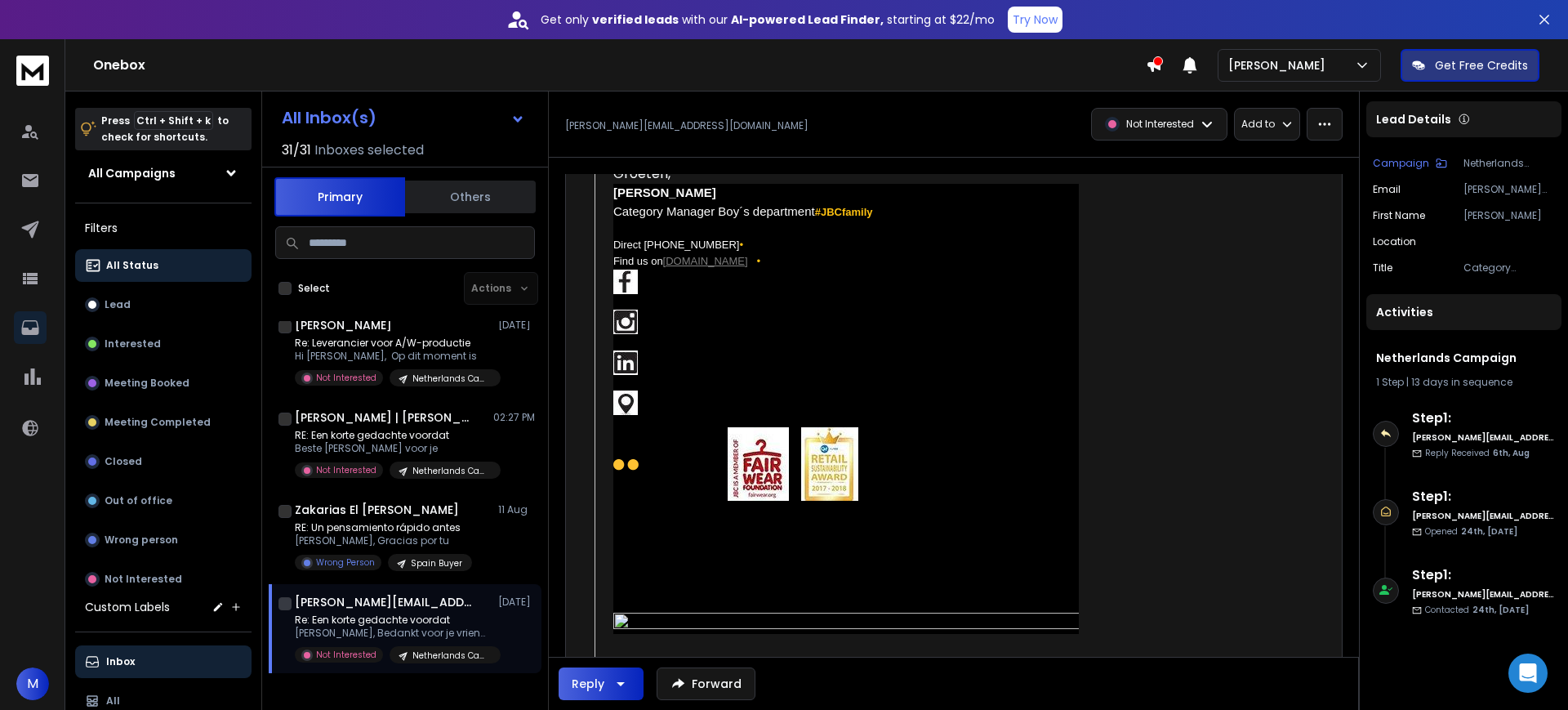
scroll to position [0, 0]
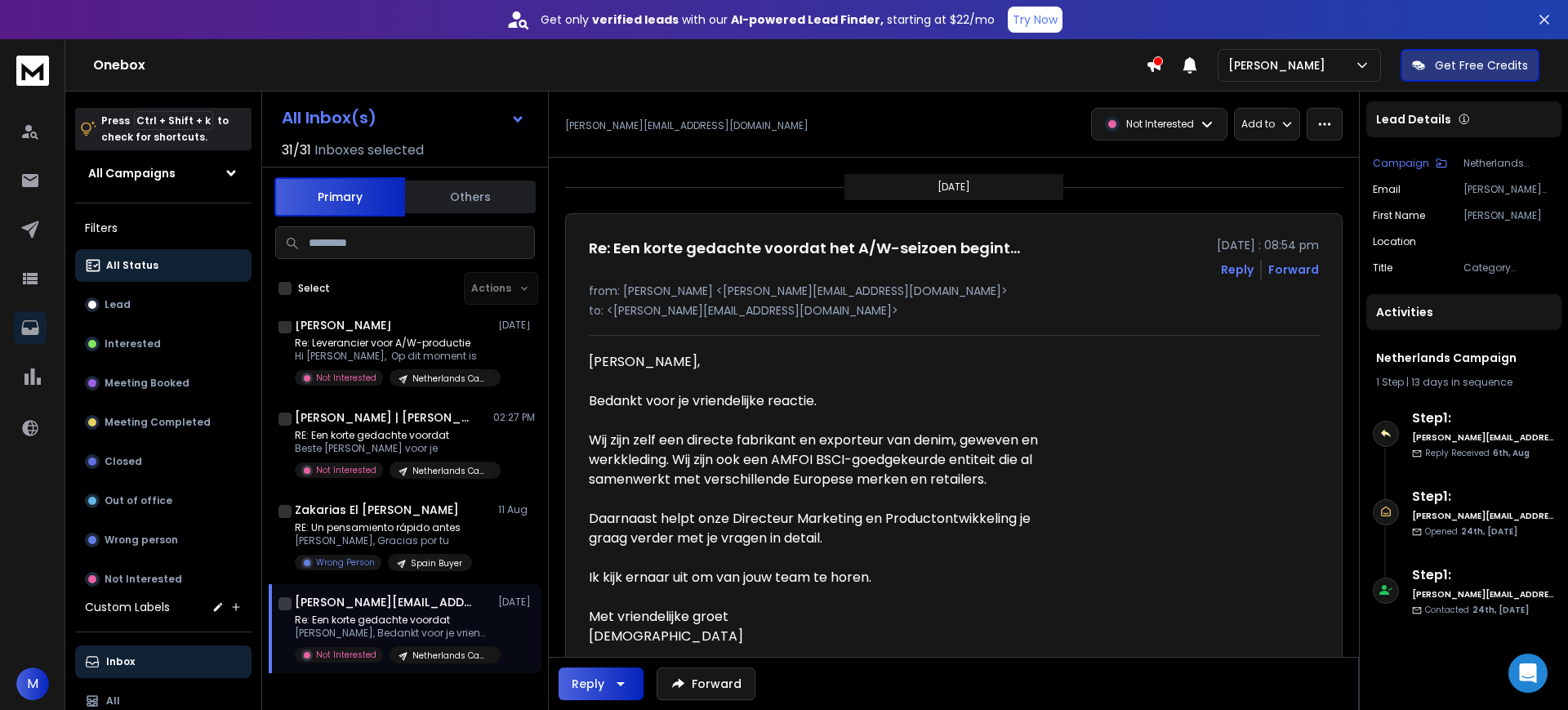
drag, startPoint x: 590, startPoint y: 357, endPoint x: 779, endPoint y: 542, distance: 264.5
drag, startPoint x: 779, startPoint y: 542, endPoint x: 699, endPoint y: 515, distance: 84.4
click at [699, 515] on span "Daarnaast helpt onze Directeur Marketing en Productontwikkeling je graag verder…" at bounding box center [811, 528] width 445 height 38
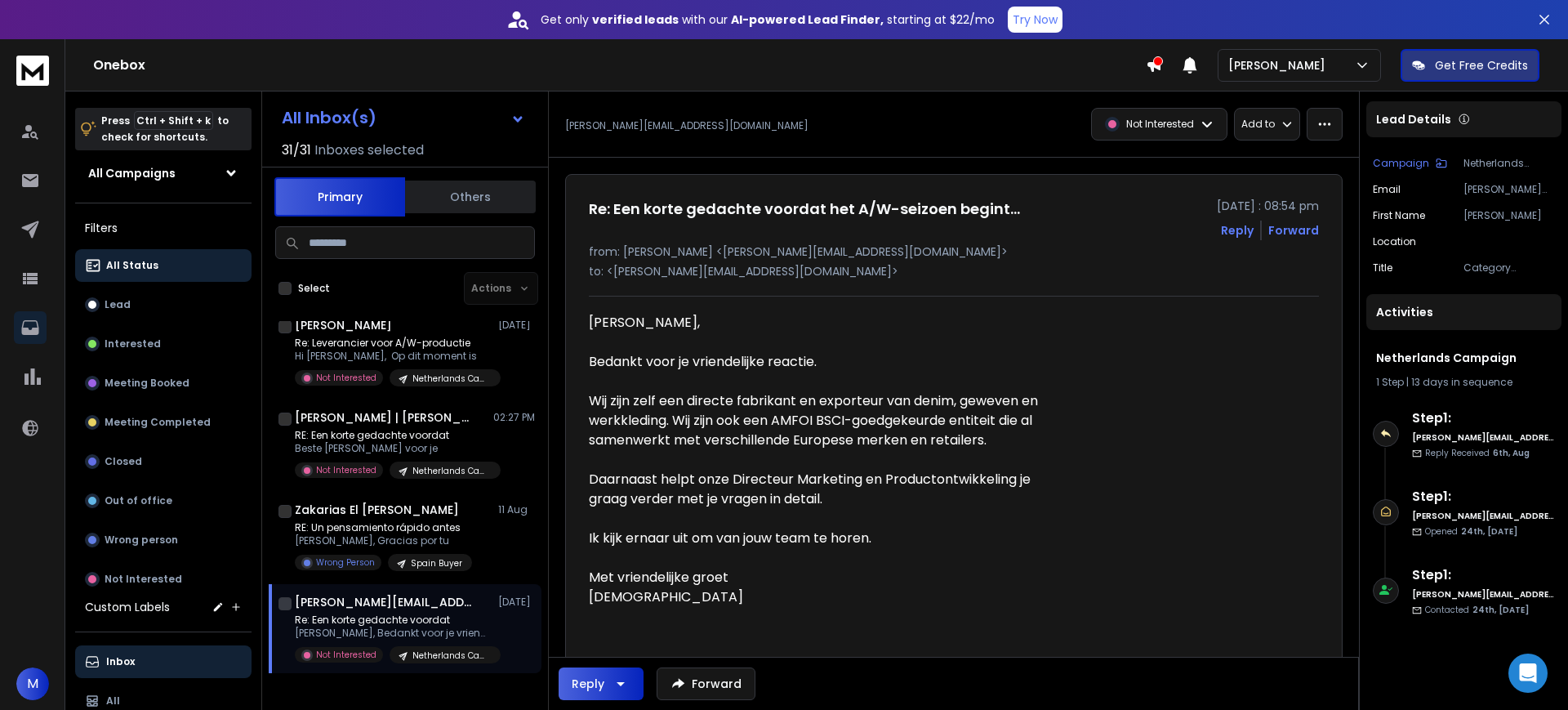
scroll to position [36, 0]
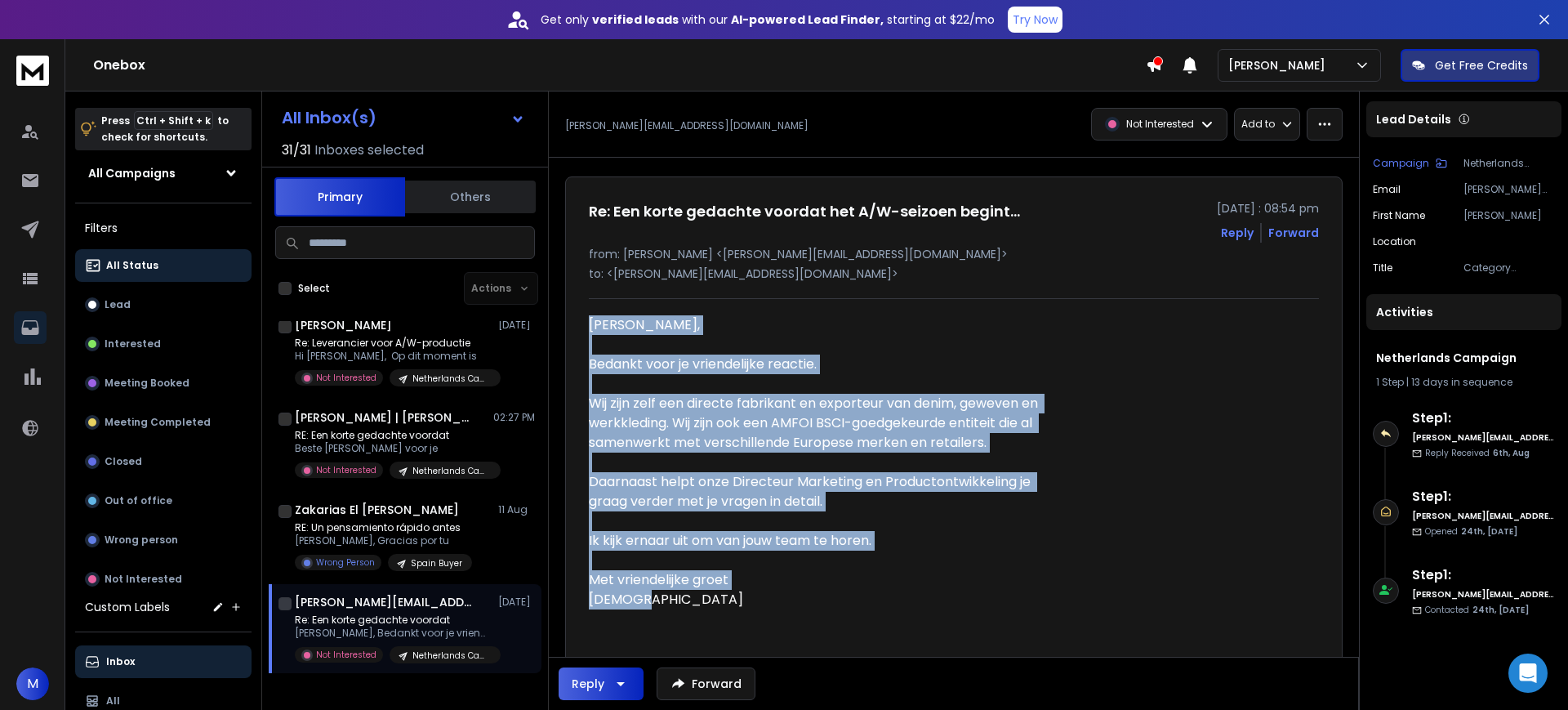
drag, startPoint x: 589, startPoint y: 320, endPoint x: 820, endPoint y: 597, distance: 360.7
copy div "[PERSON_NAME], Bedankt voor je vriendelijke reactie. Wij zijn zelf een directe …"
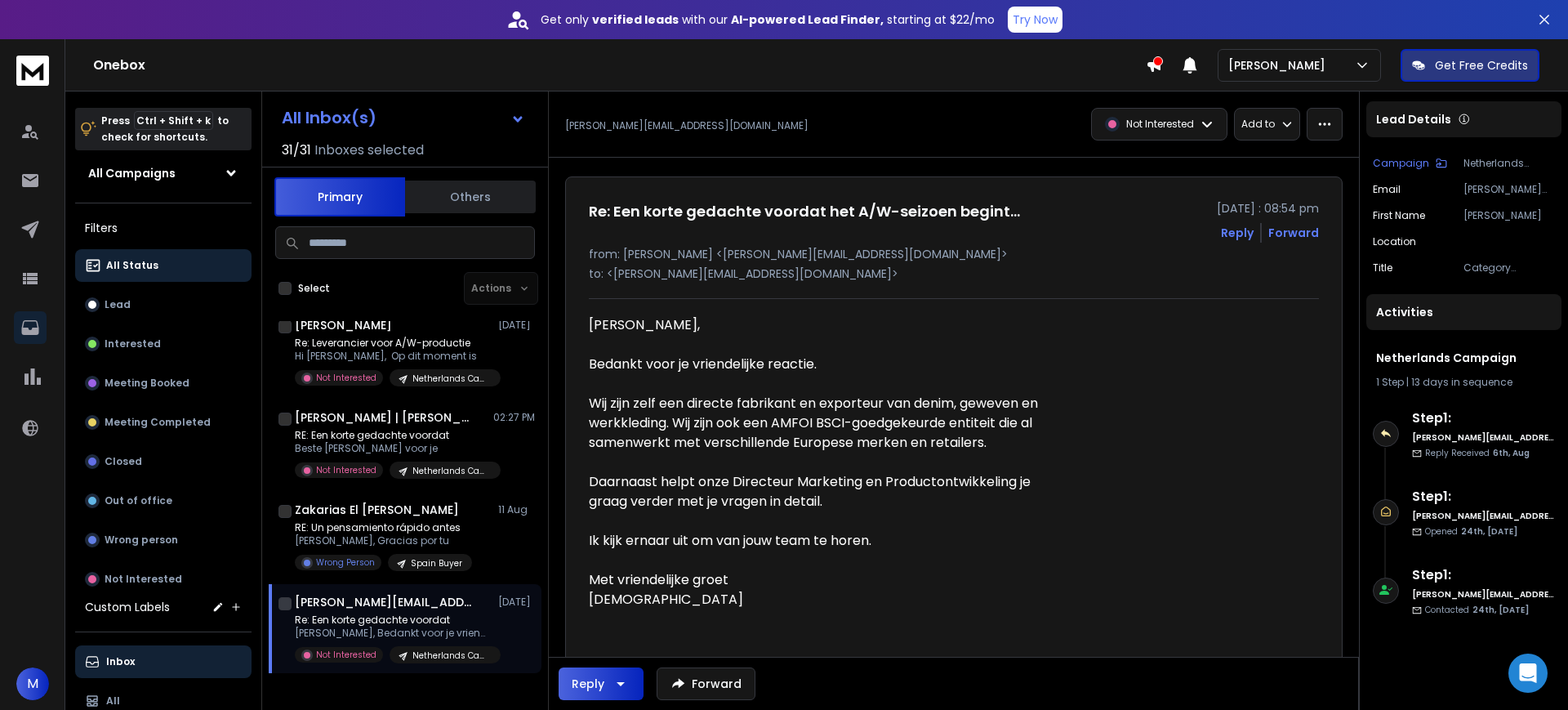
click at [674, 254] on p "from: [PERSON_NAME] <[PERSON_NAME][EMAIL_ADDRESS][DOMAIN_NAME]>" at bounding box center [954, 255] width 730 height 16
drag, startPoint x: 674, startPoint y: 254, endPoint x: 828, endPoint y: 256, distance: 154.0
click at [828, 256] on p "from: [PERSON_NAME] <[PERSON_NAME][EMAIL_ADDRESS][DOMAIN_NAME]>" at bounding box center [954, 255] width 730 height 16
copy p "[PERSON_NAME][EMAIL_ADDRESS][DOMAIN_NAME]"
